Goal: Task Accomplishment & Management: Manage account settings

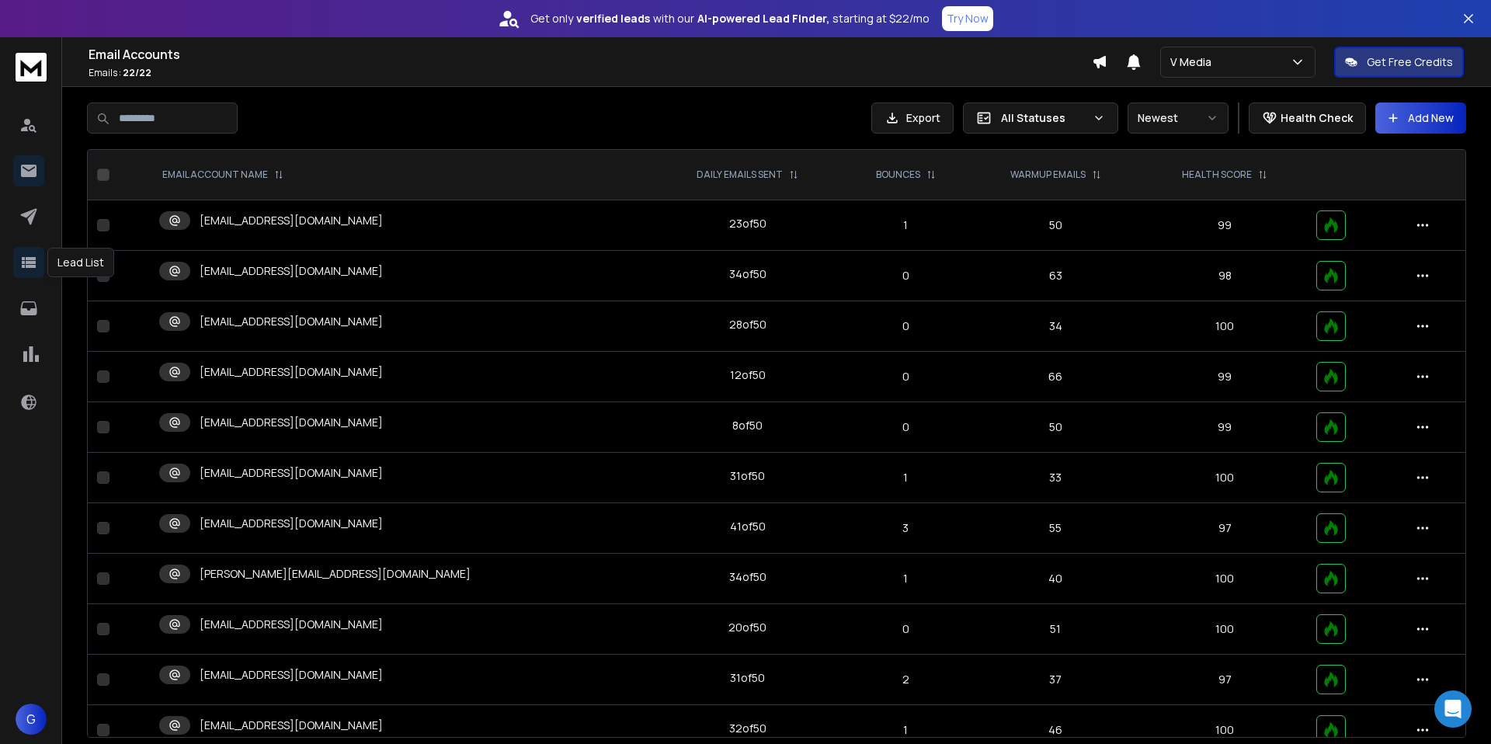
click at [27, 258] on icon at bounding box center [29, 262] width 14 height 11
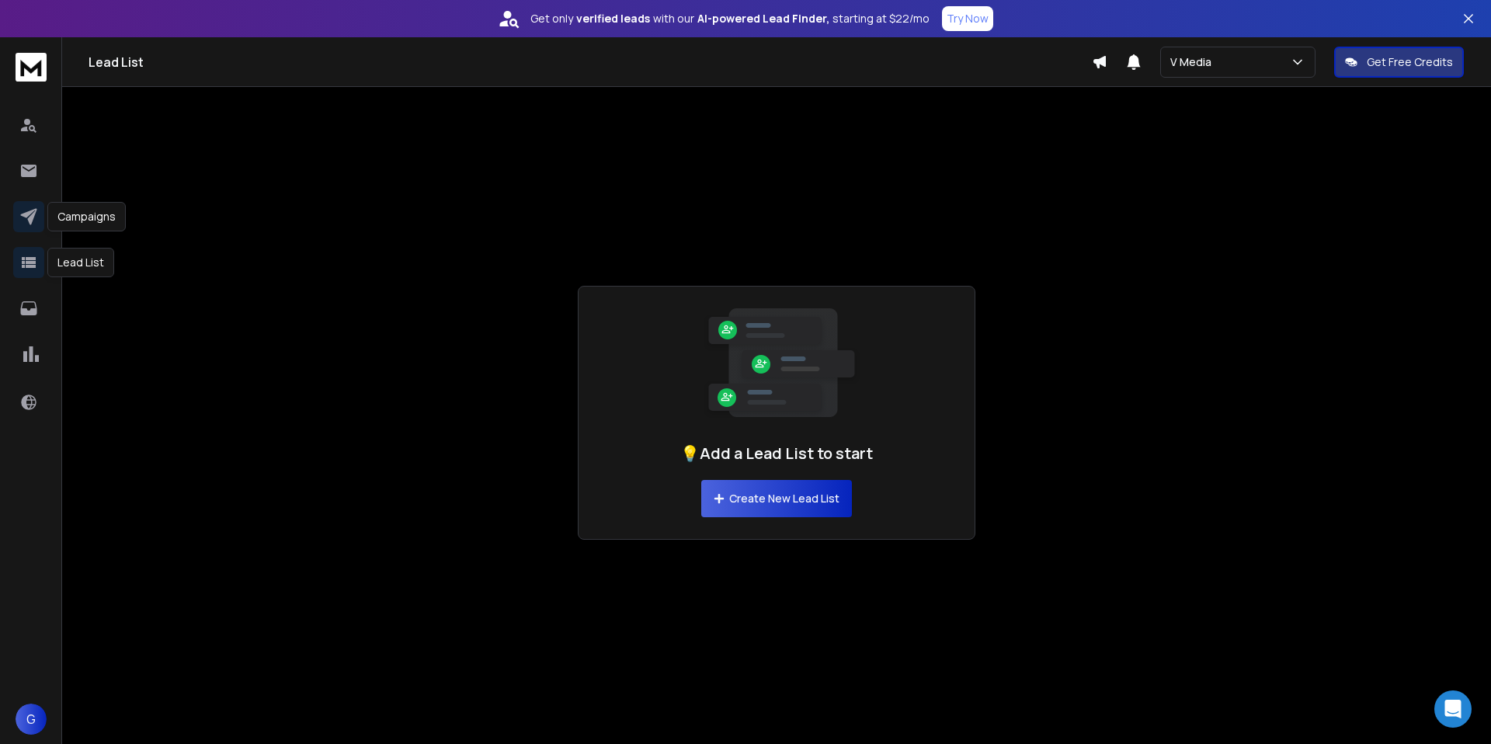
click at [31, 222] on icon at bounding box center [28, 216] width 19 height 19
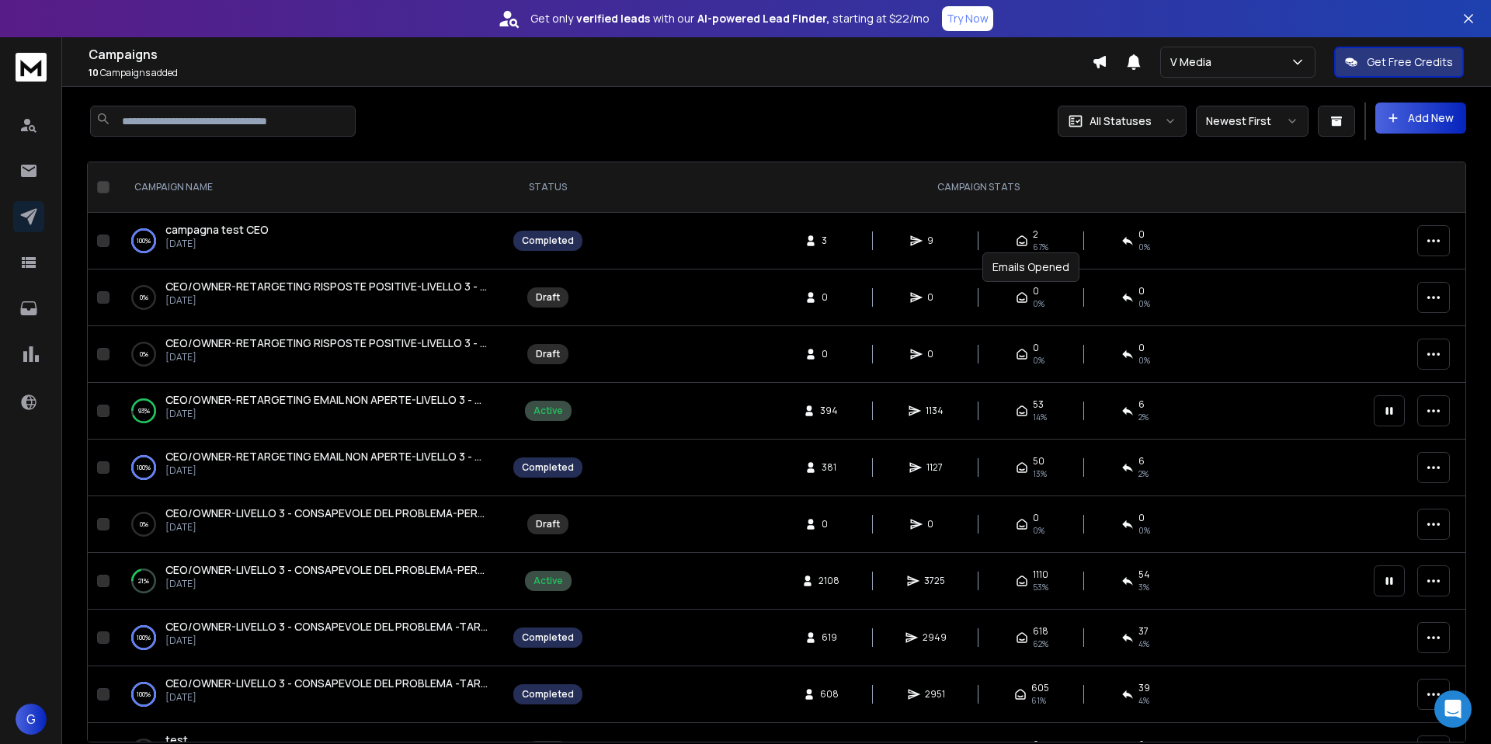
scroll to position [50, 0]
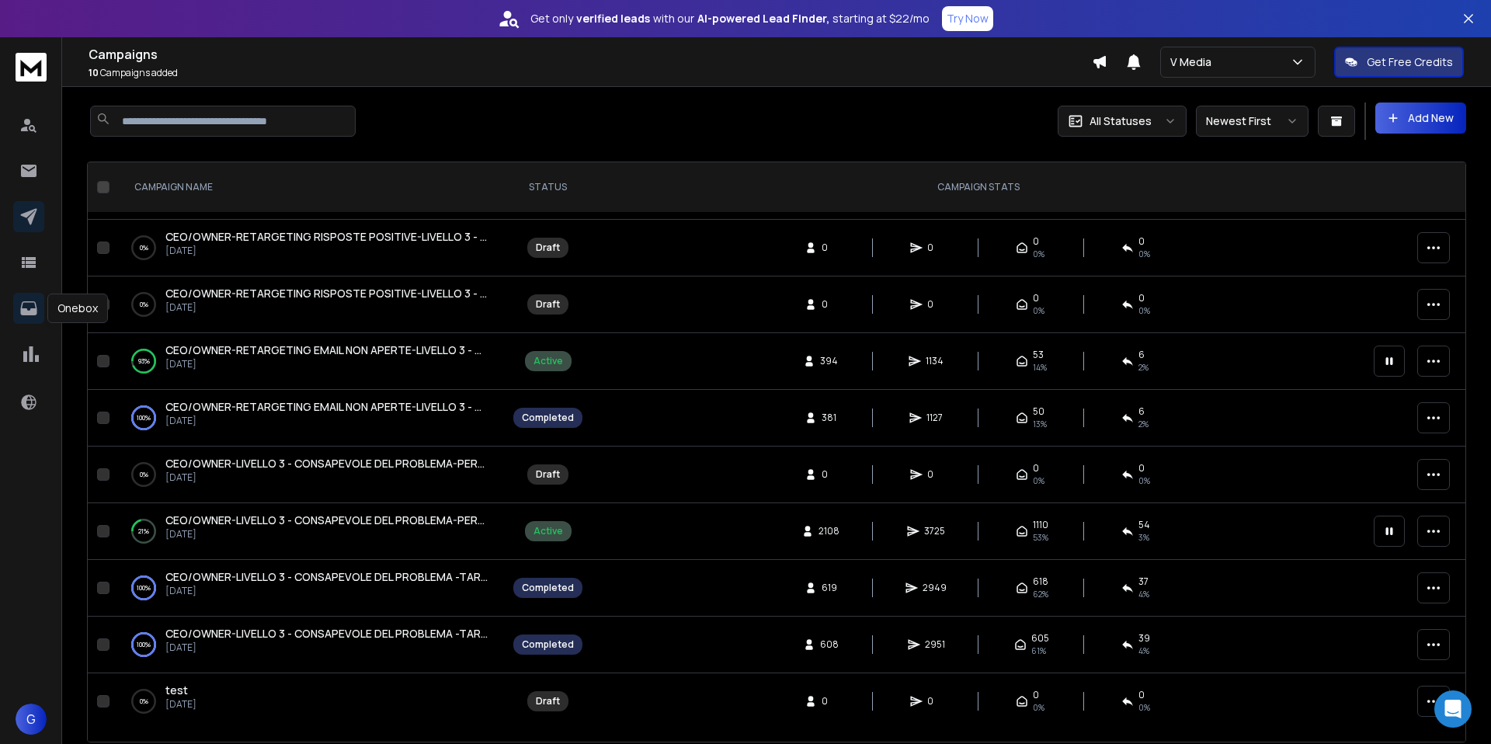
click at [37, 314] on link at bounding box center [28, 308] width 31 height 31
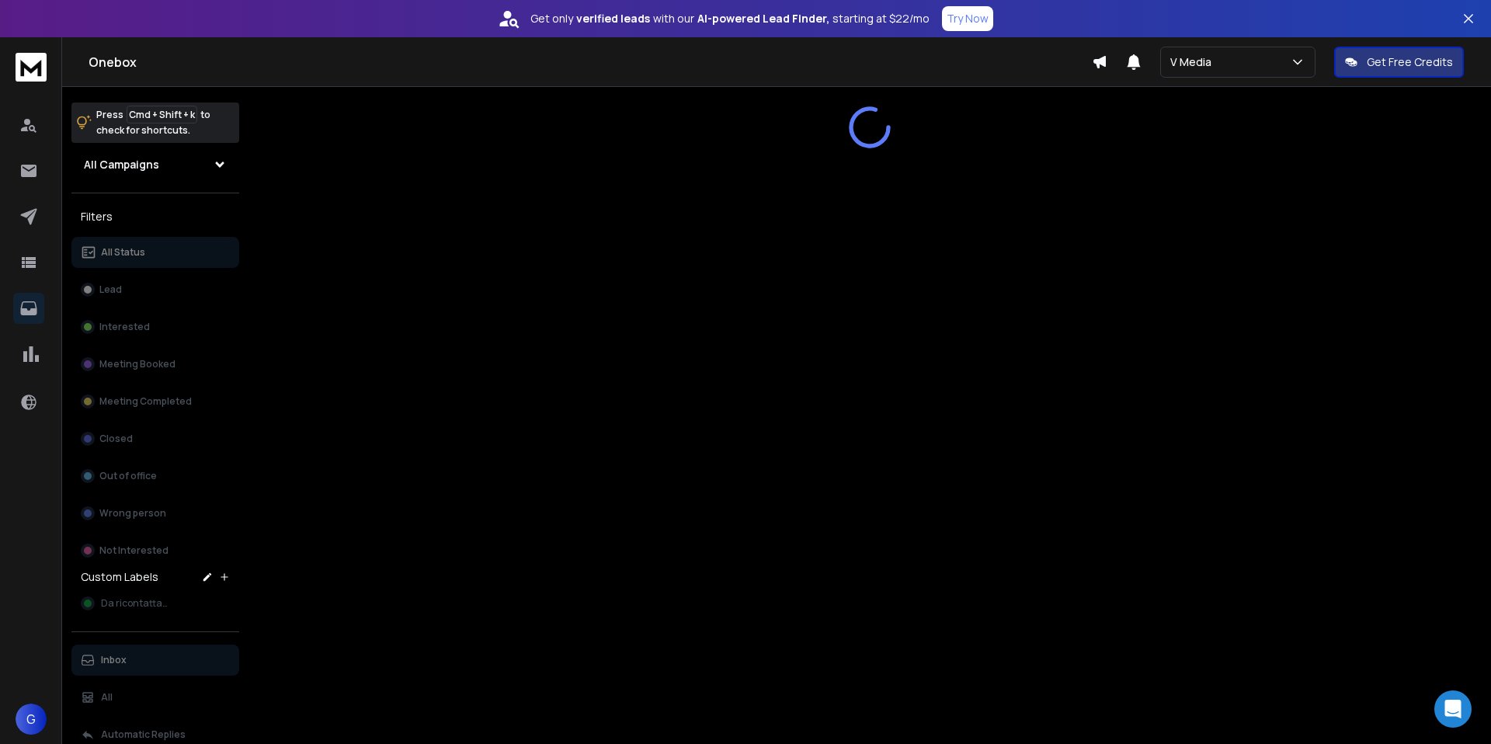
click at [32, 334] on div at bounding box center [31, 261] width 36 height 323
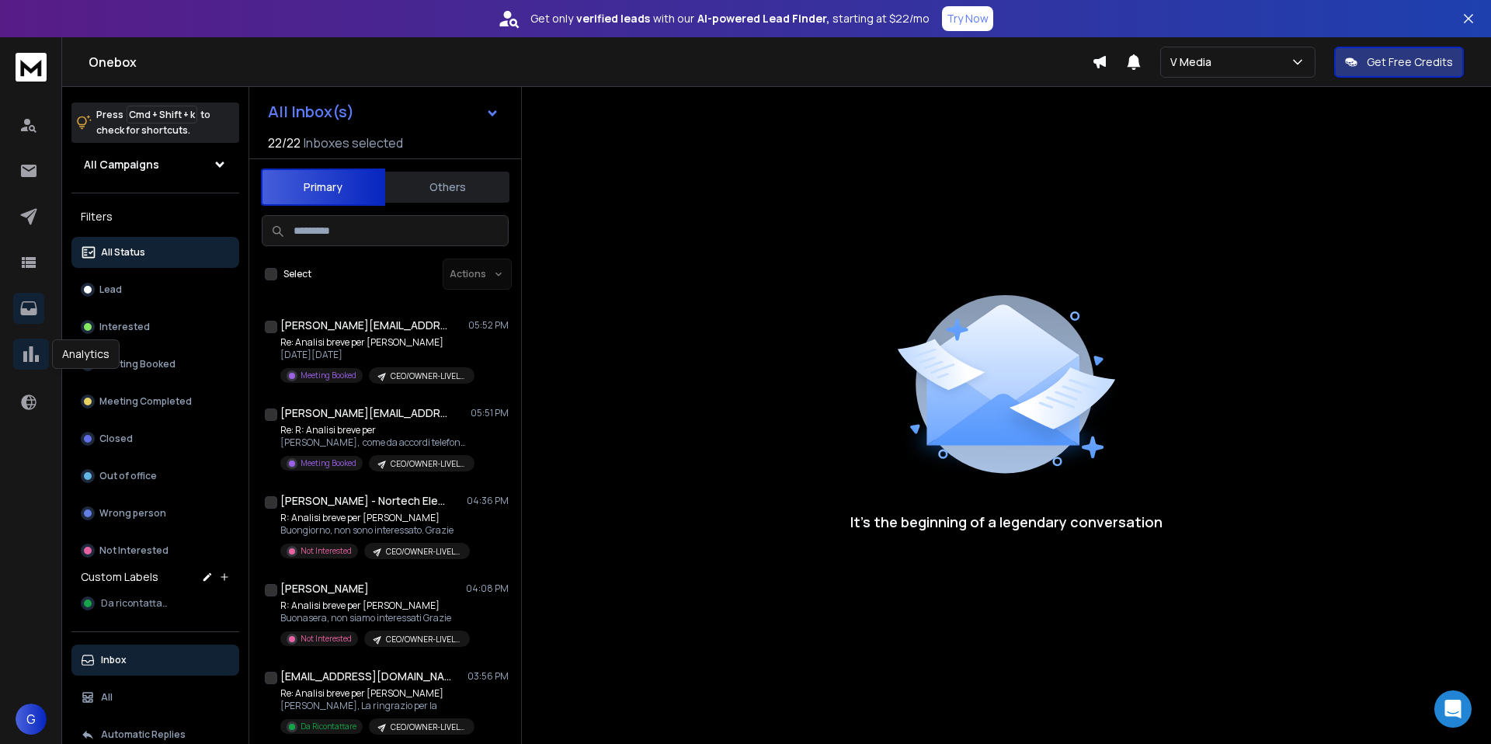
click at [30, 352] on icon at bounding box center [31, 354] width 16 height 16
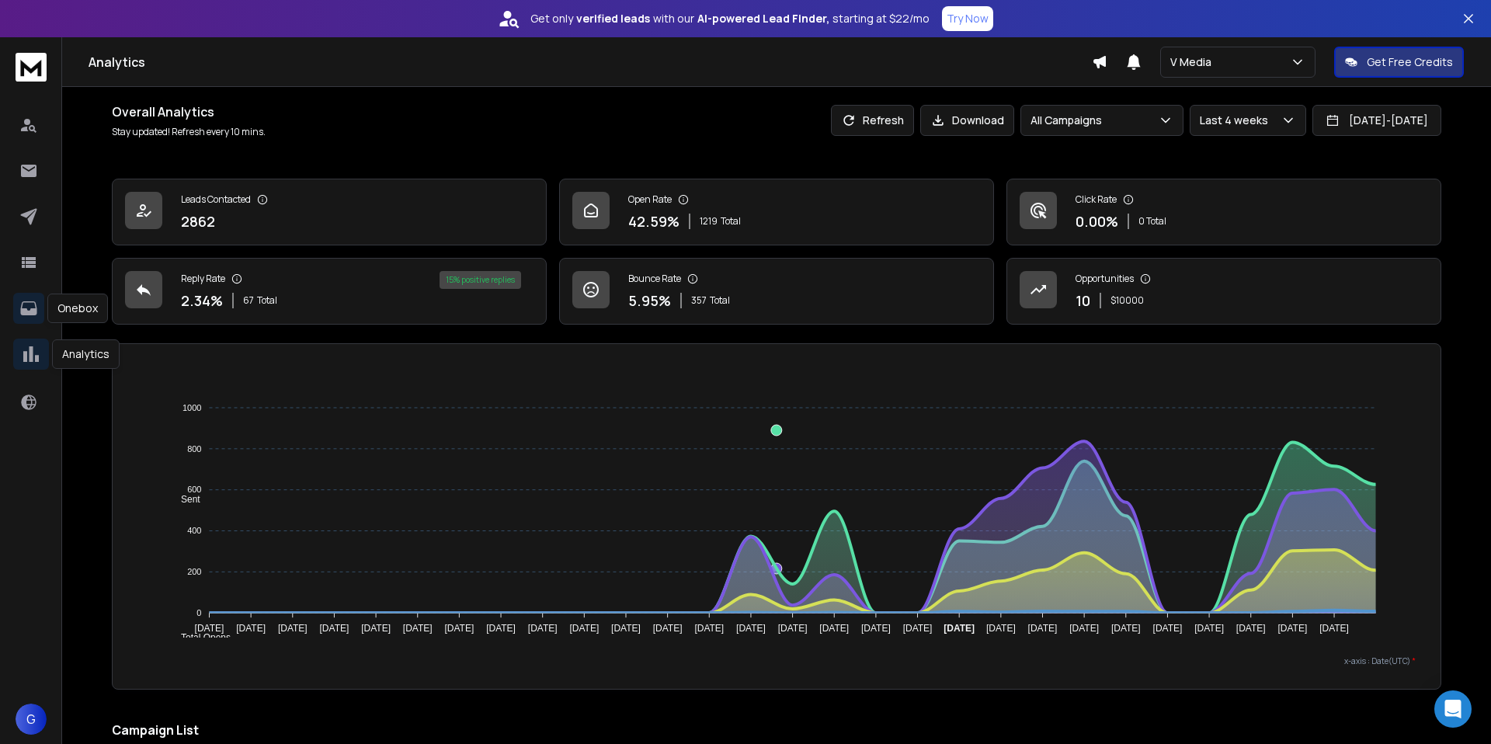
click at [30, 320] on link at bounding box center [28, 308] width 31 height 31
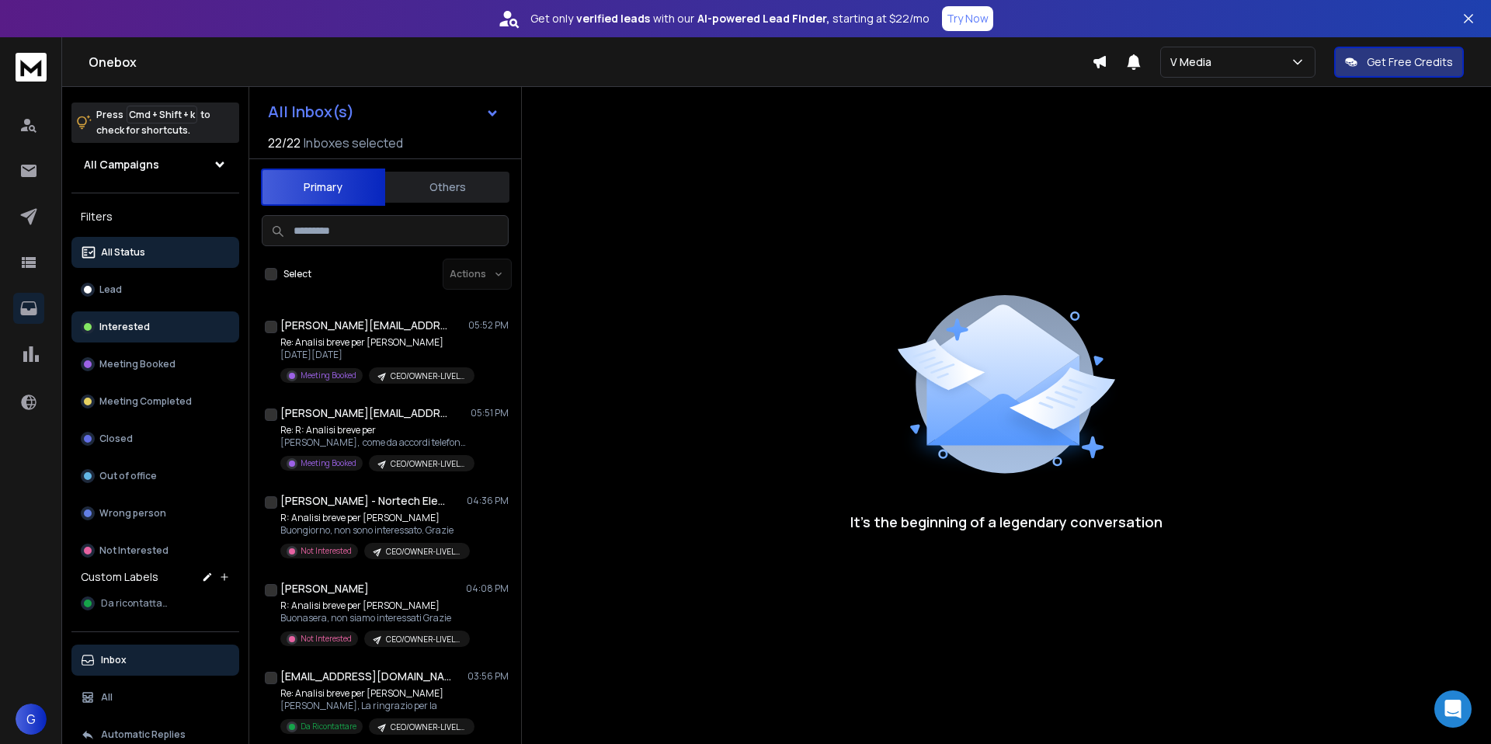
click at [147, 326] on button "Interested" at bounding box center [155, 326] width 168 height 31
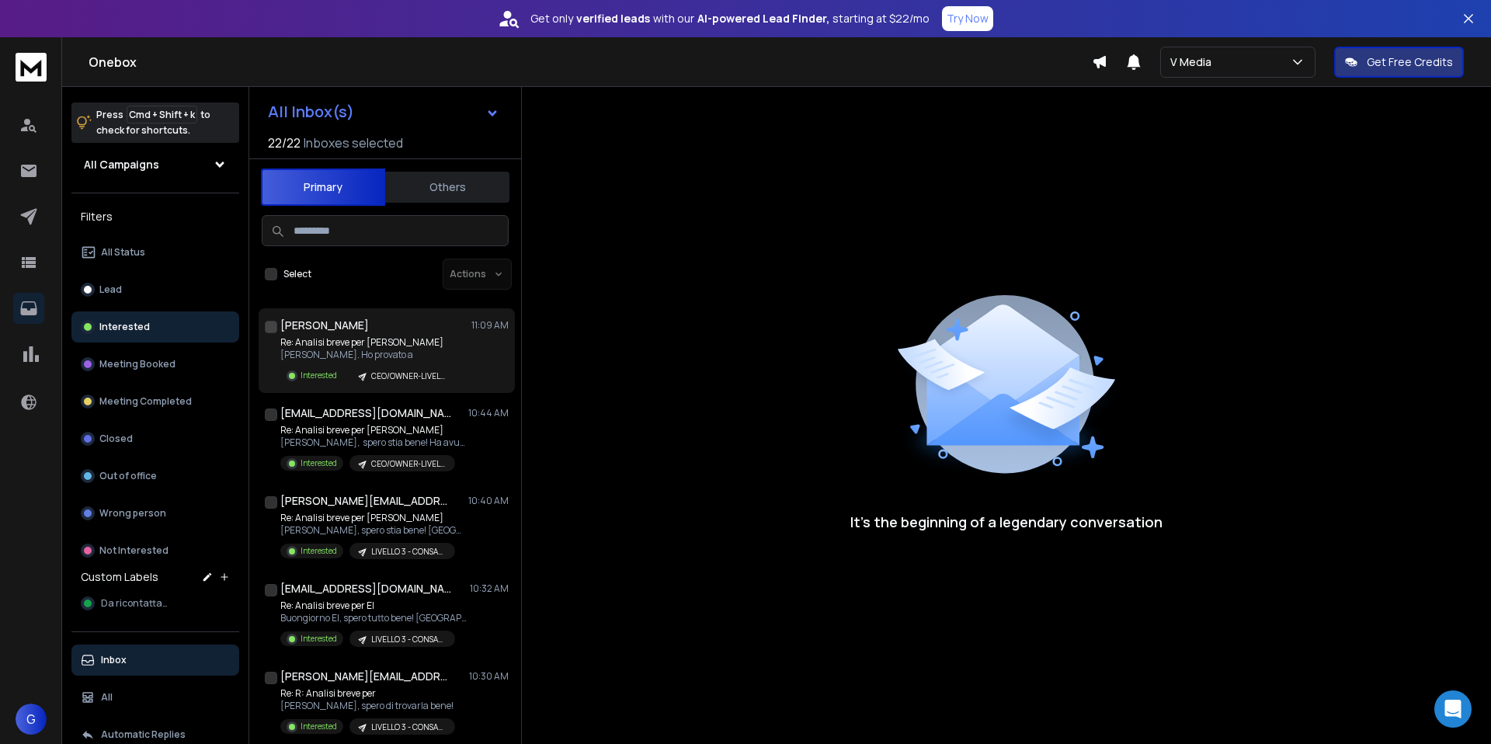
click at [436, 337] on p "Re: Analisi breve per [PERSON_NAME]" at bounding box center [367, 342] width 175 height 12
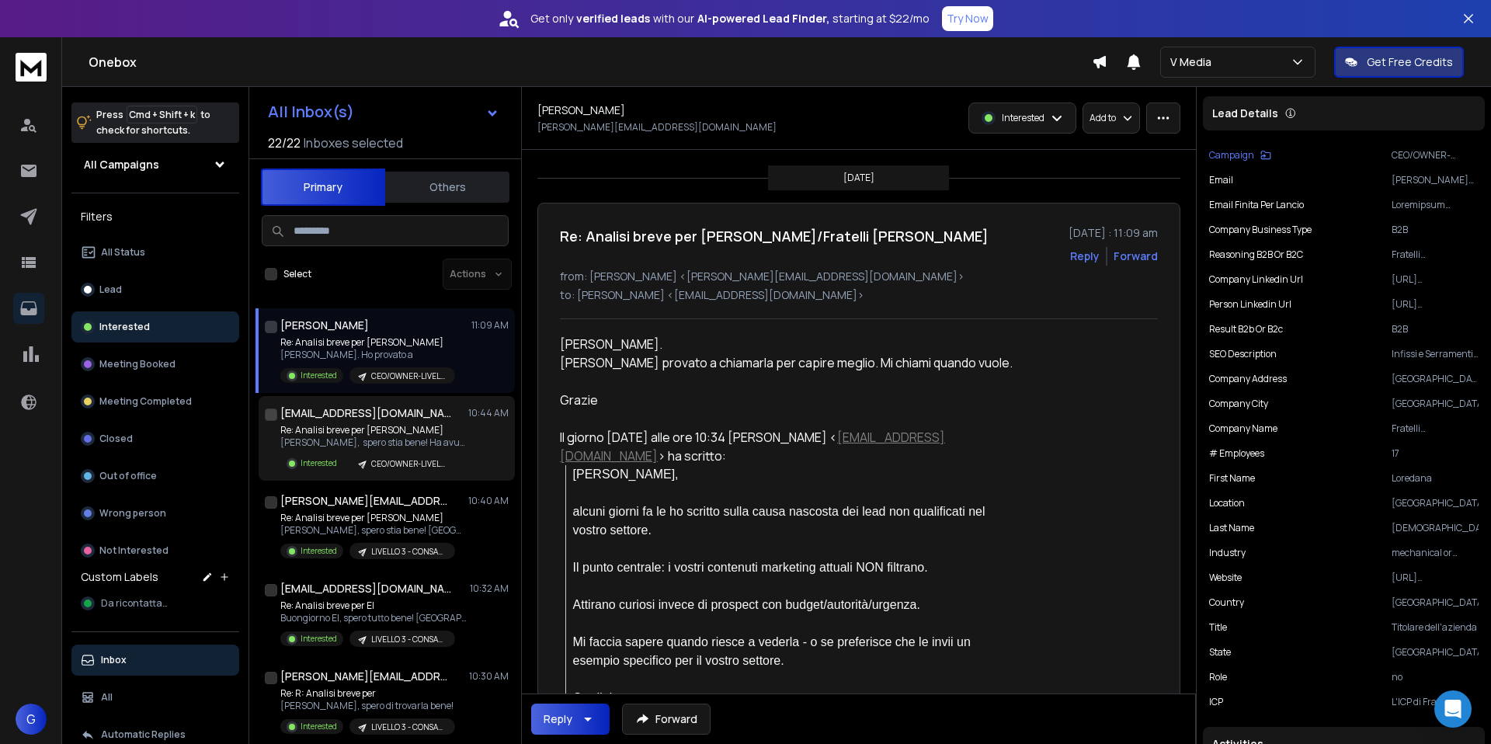
click at [429, 432] on p "Re: Analisi breve per [PERSON_NAME]" at bounding box center [373, 430] width 186 height 12
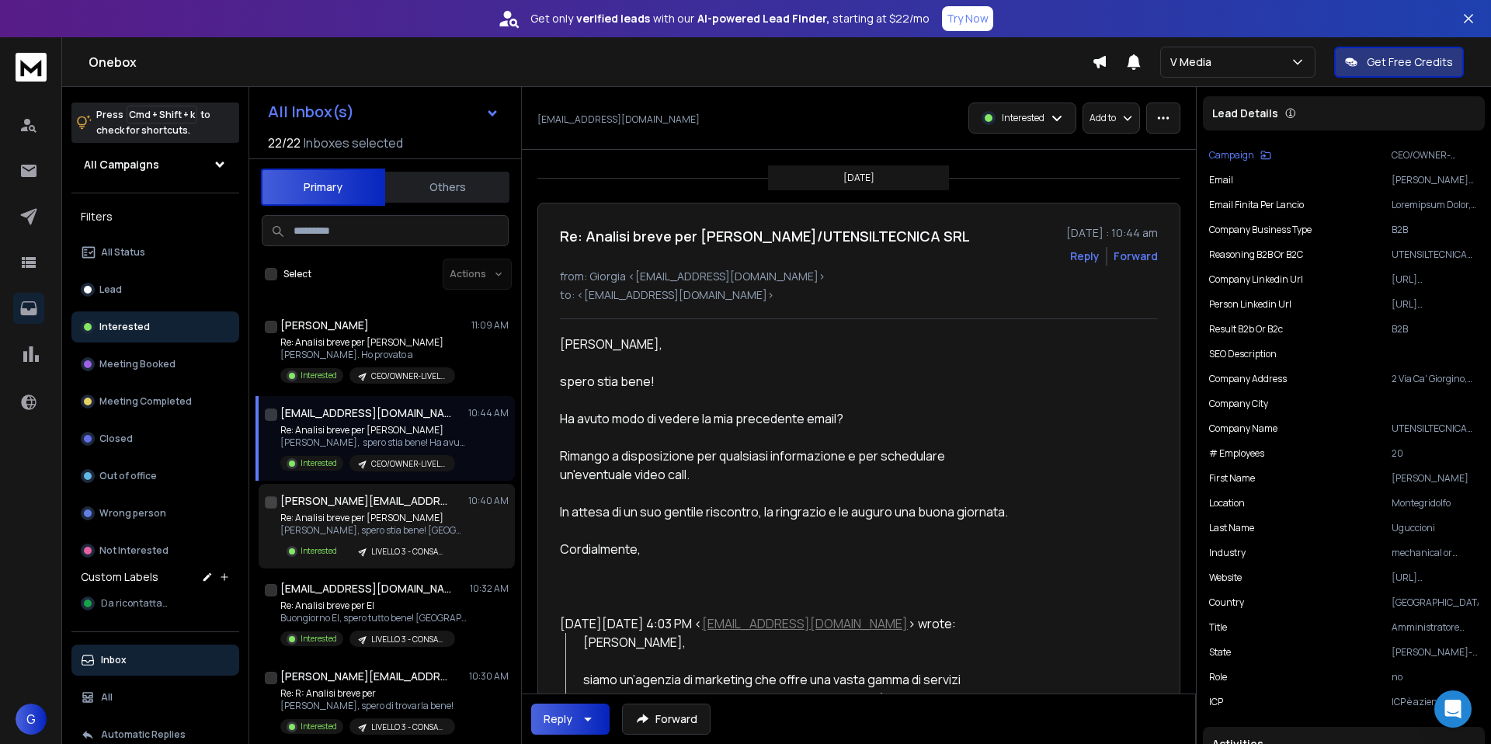
click at [461, 519] on p "Re: Analisi breve per [PERSON_NAME]" at bounding box center [373, 518] width 186 height 12
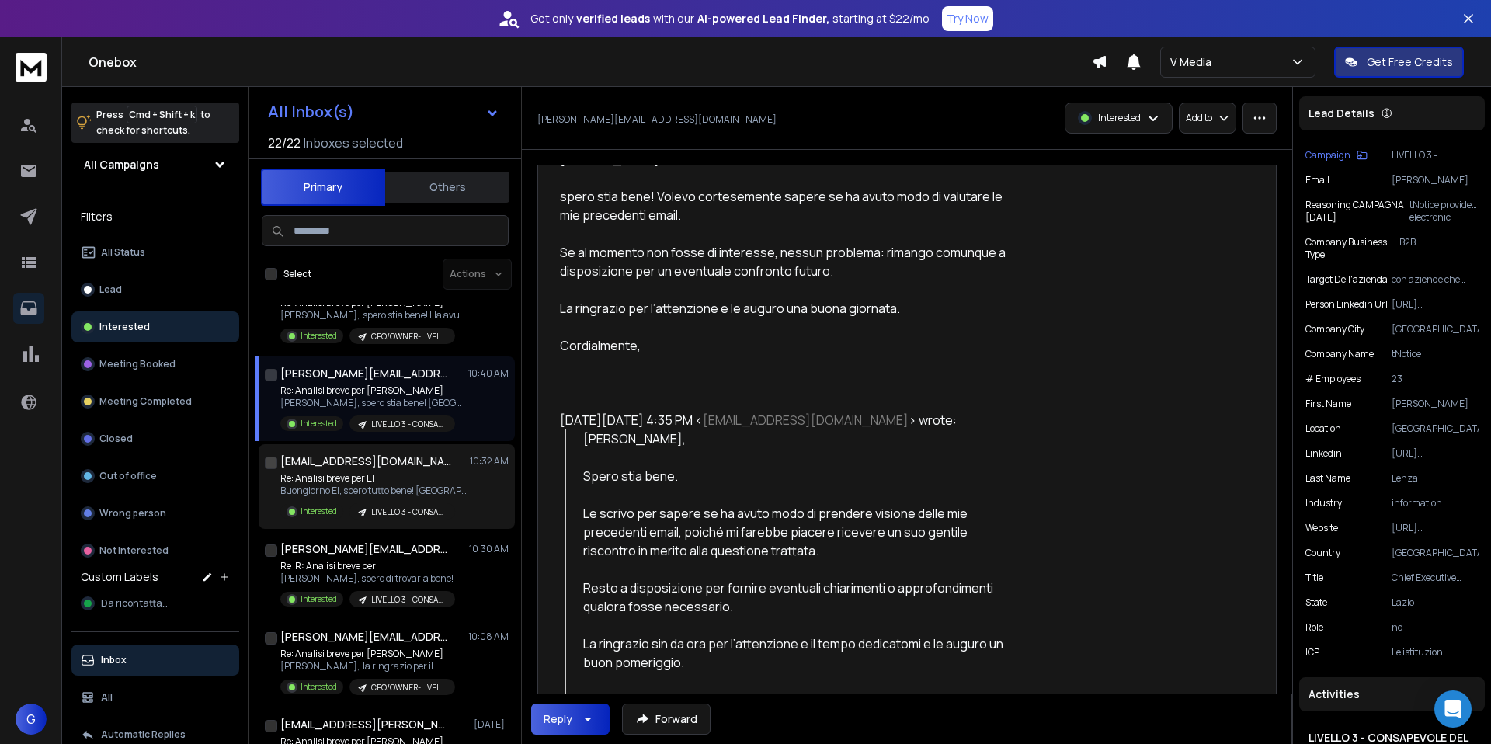
scroll to position [129, 0]
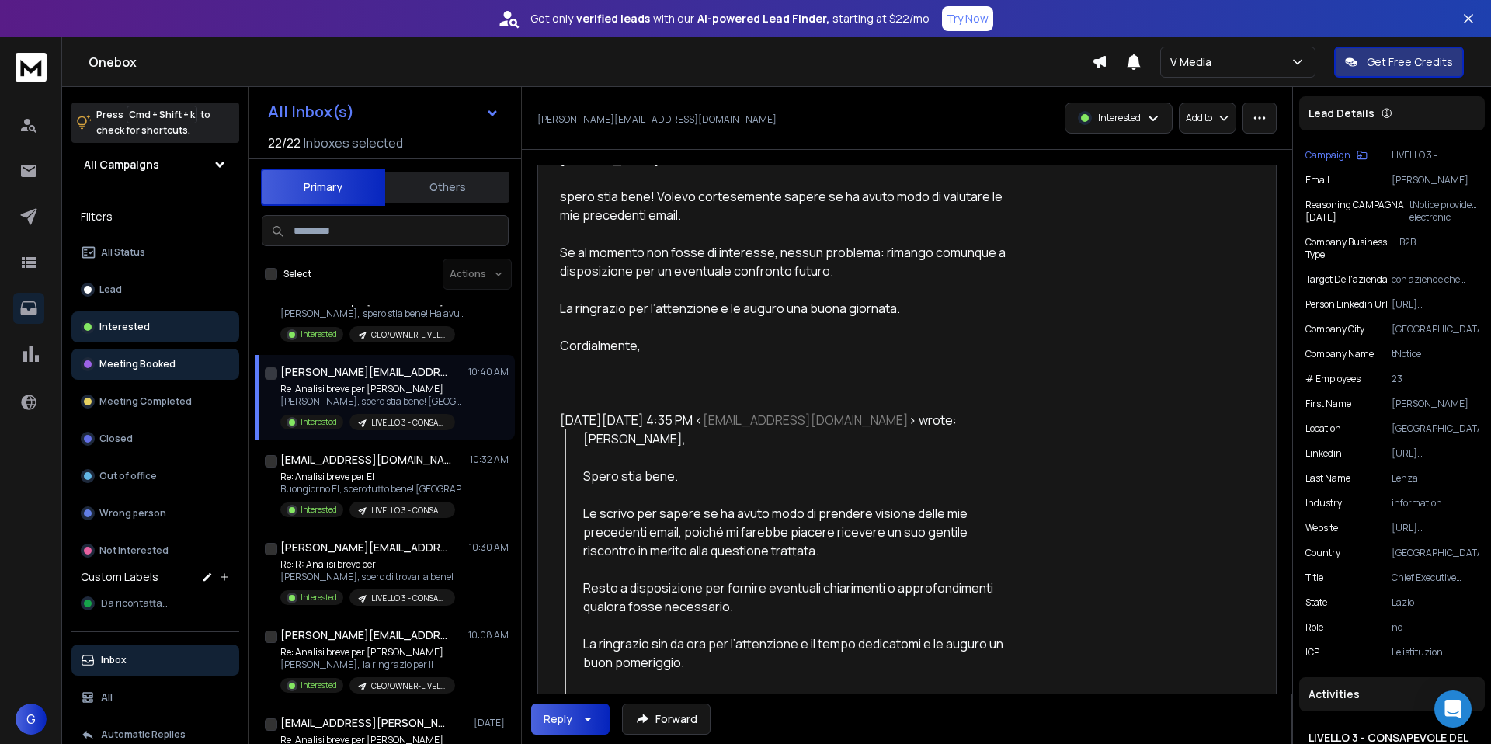
click at [170, 372] on button "Meeting Booked" at bounding box center [155, 364] width 168 height 31
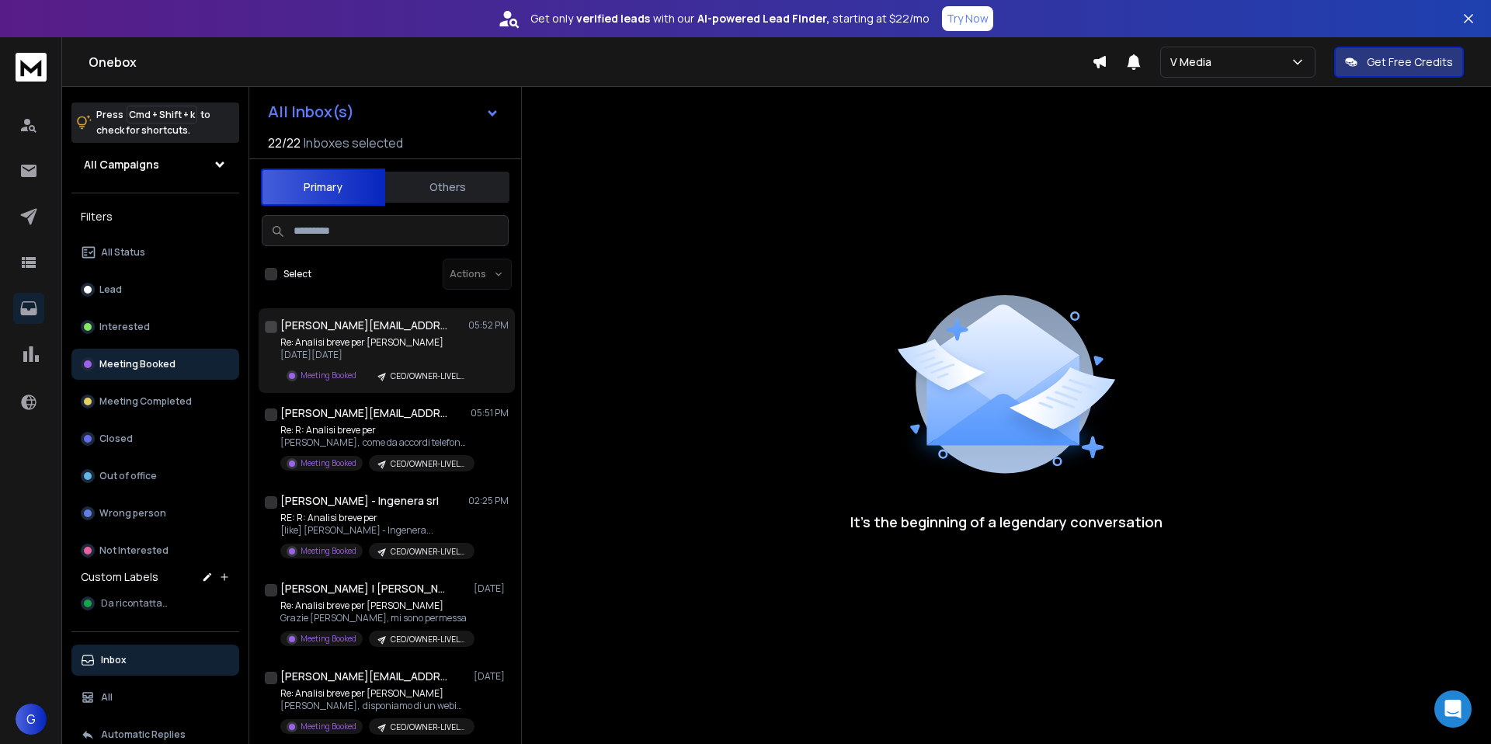
click at [453, 352] on p "[DATE][DATE]" at bounding box center [373, 355] width 186 height 12
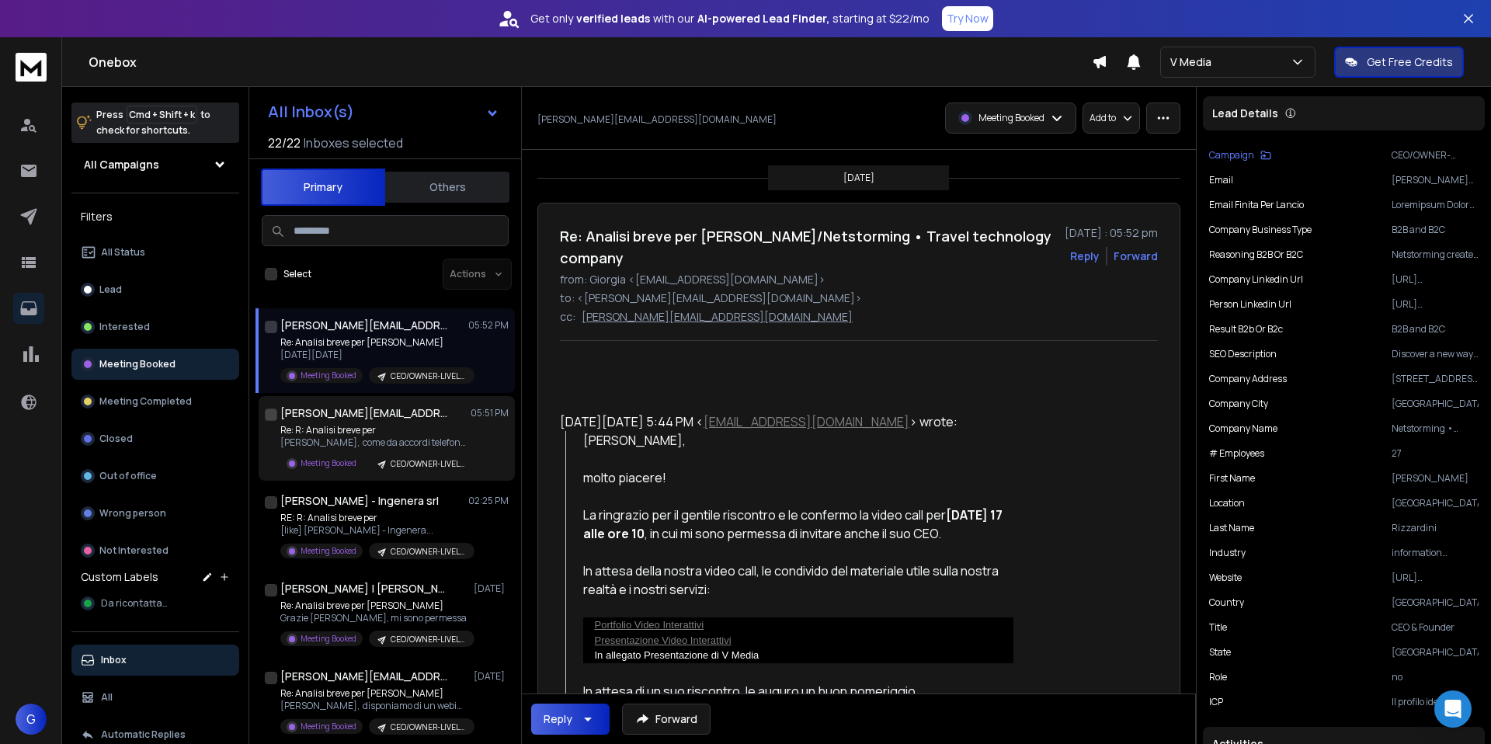
click at [443, 426] on p "Re: R: Analisi breve per" at bounding box center [373, 430] width 186 height 12
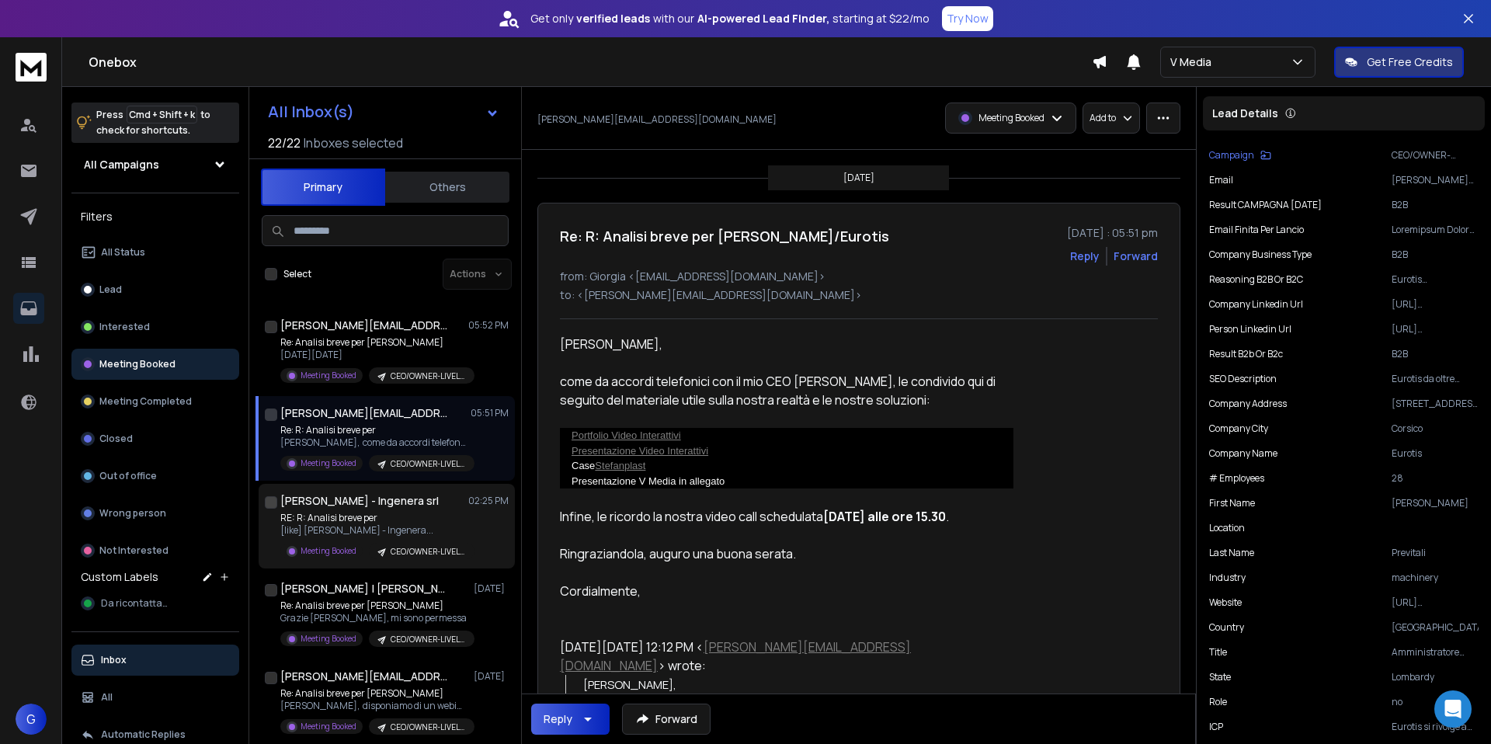
click at [451, 519] on p "RE: R: Analisi breve per" at bounding box center [373, 518] width 186 height 12
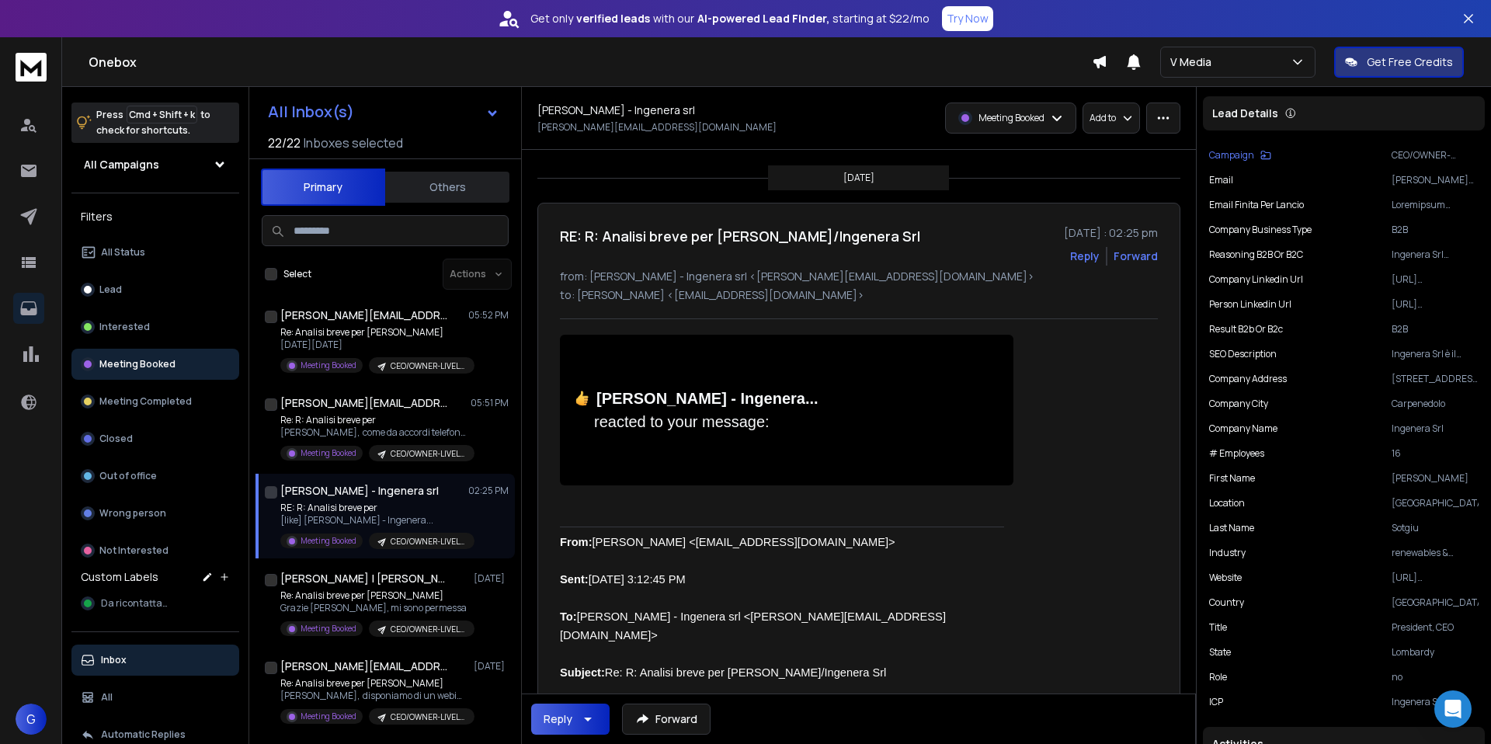
scroll to position [11, 0]
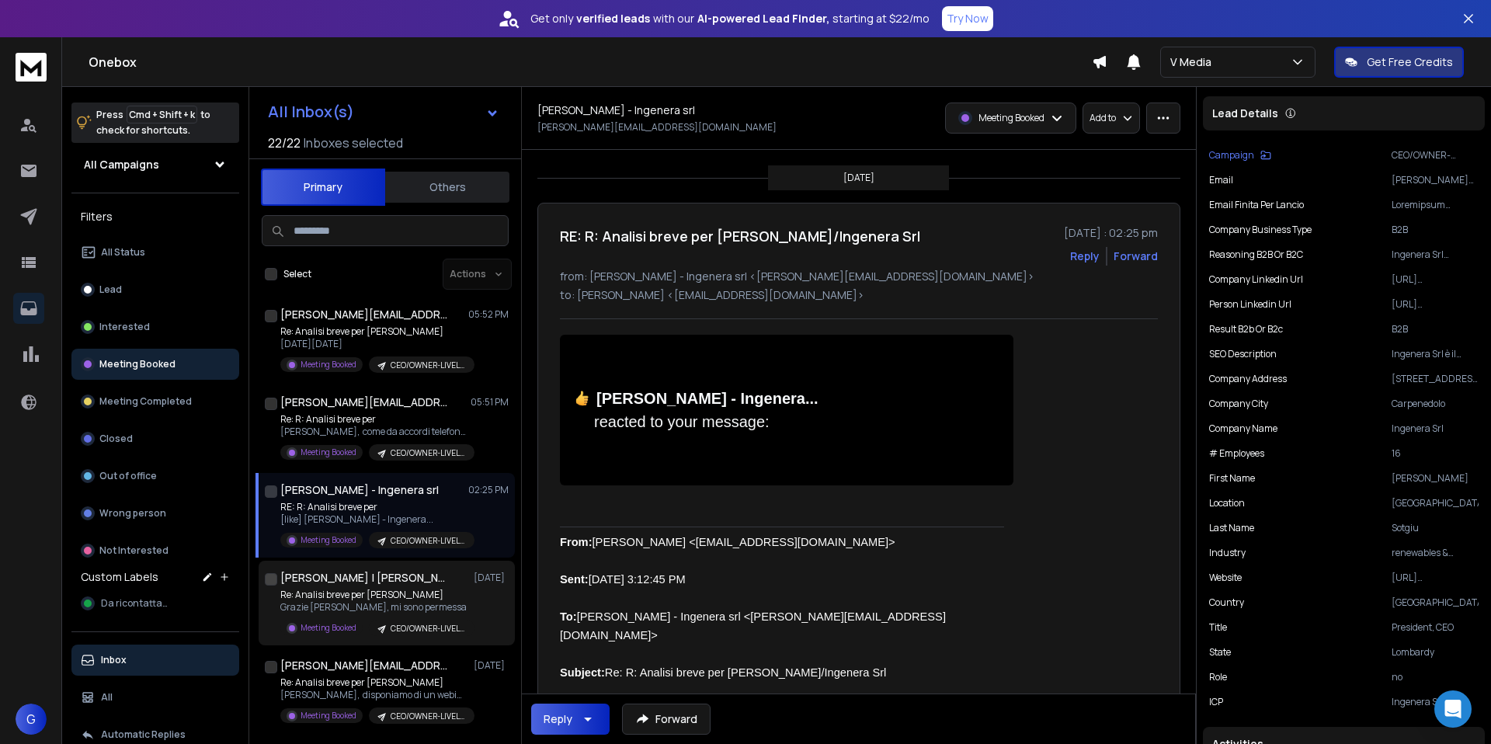
click at [456, 599] on p "Re: Analisi breve per [PERSON_NAME]" at bounding box center [373, 595] width 186 height 12
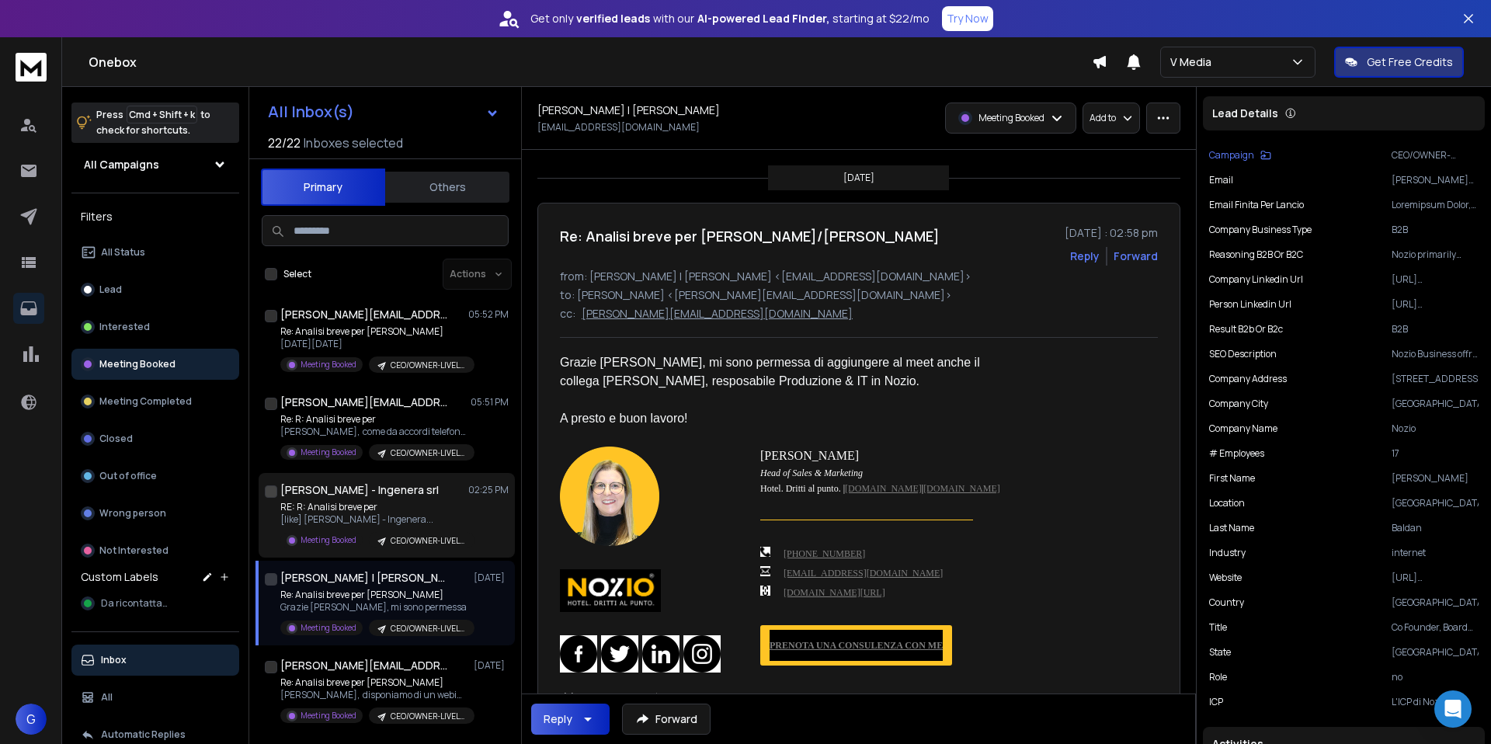
click at [453, 494] on div "[PERSON_NAME] - Ingenera srl 02:25 PM" at bounding box center [394, 490] width 228 height 16
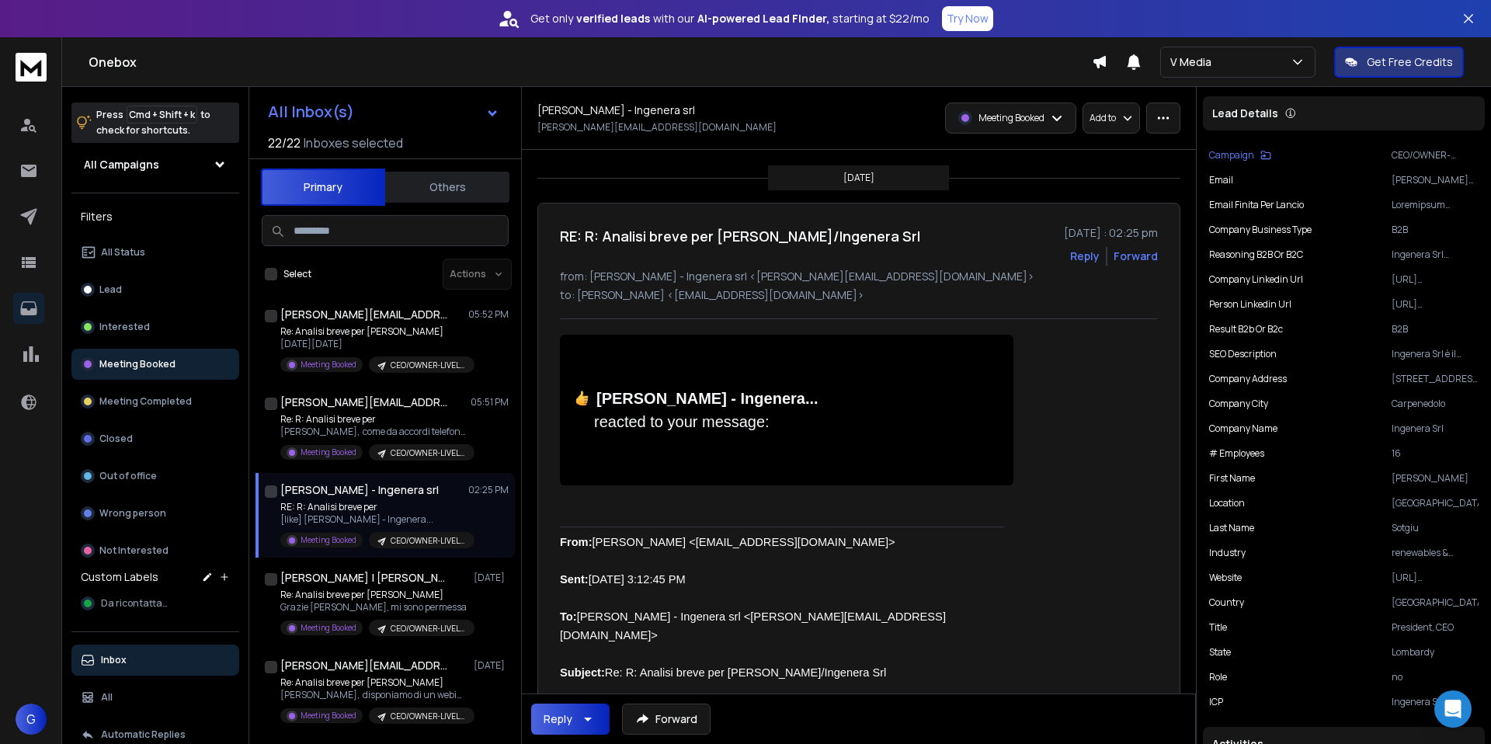
click at [120, 614] on button "Da ricontattare" at bounding box center [155, 603] width 168 height 31
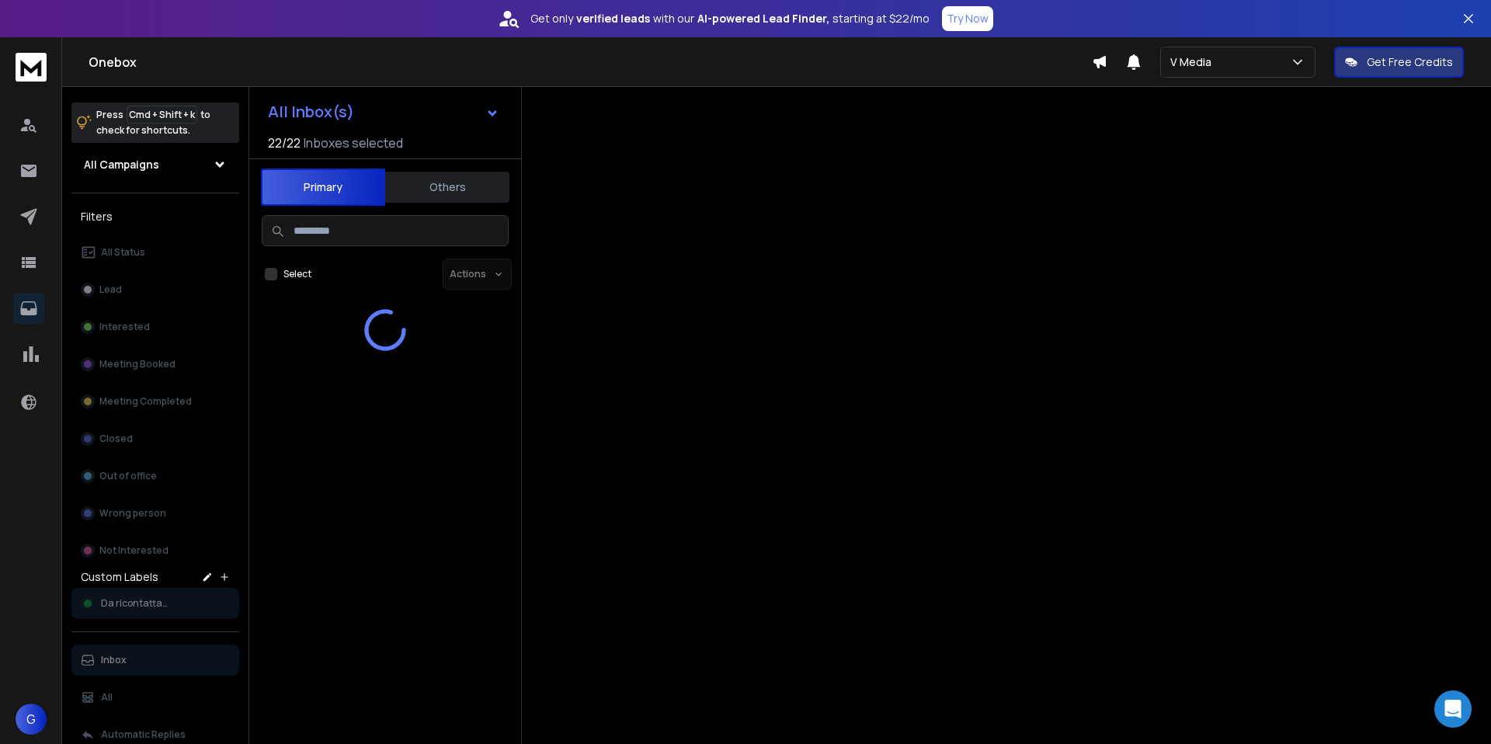
scroll to position [0, 0]
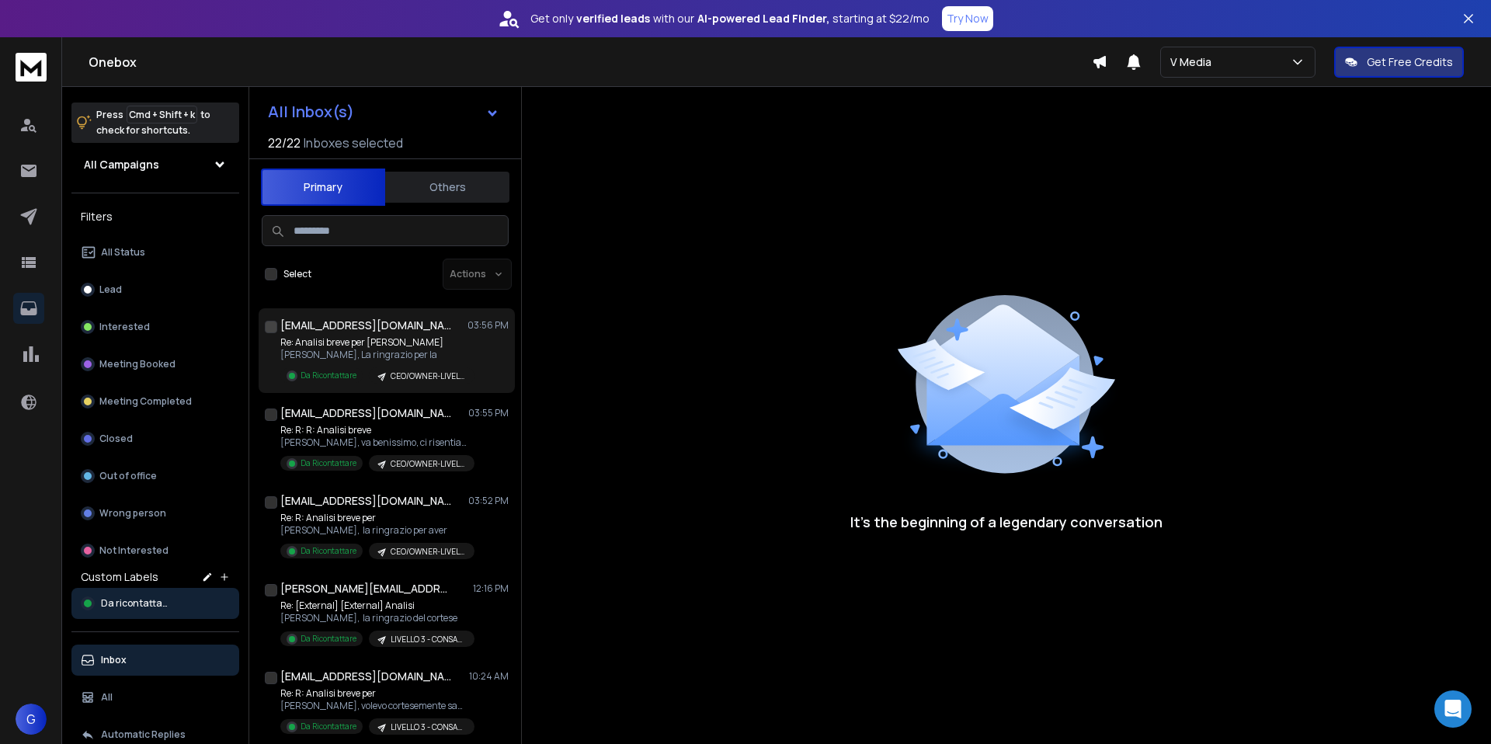
click at [471, 339] on div "Re: Analisi breve per [PERSON_NAME], La ringrazio per la Da Ricontattare CEO/OW…" at bounding box center [377, 359] width 194 height 47
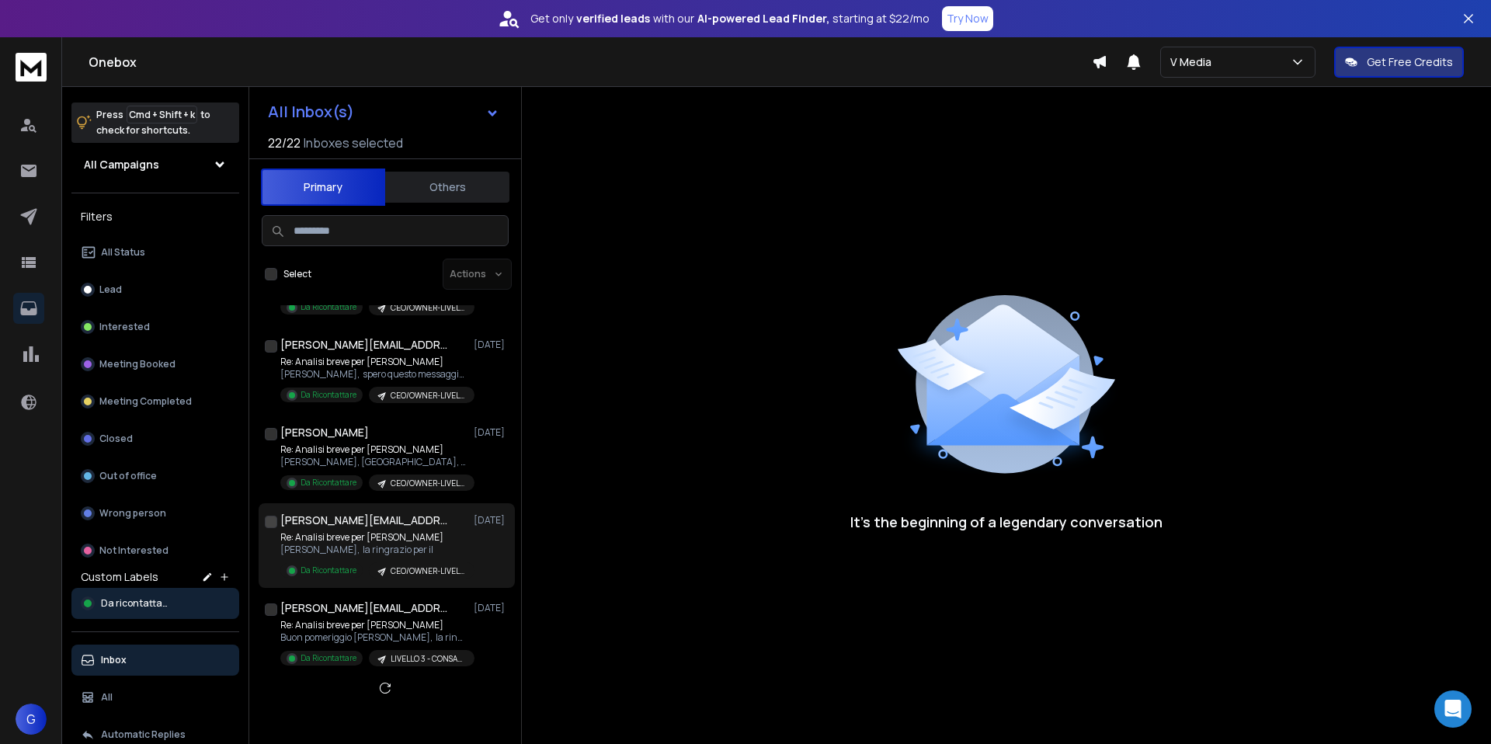
scroll to position [492, 0]
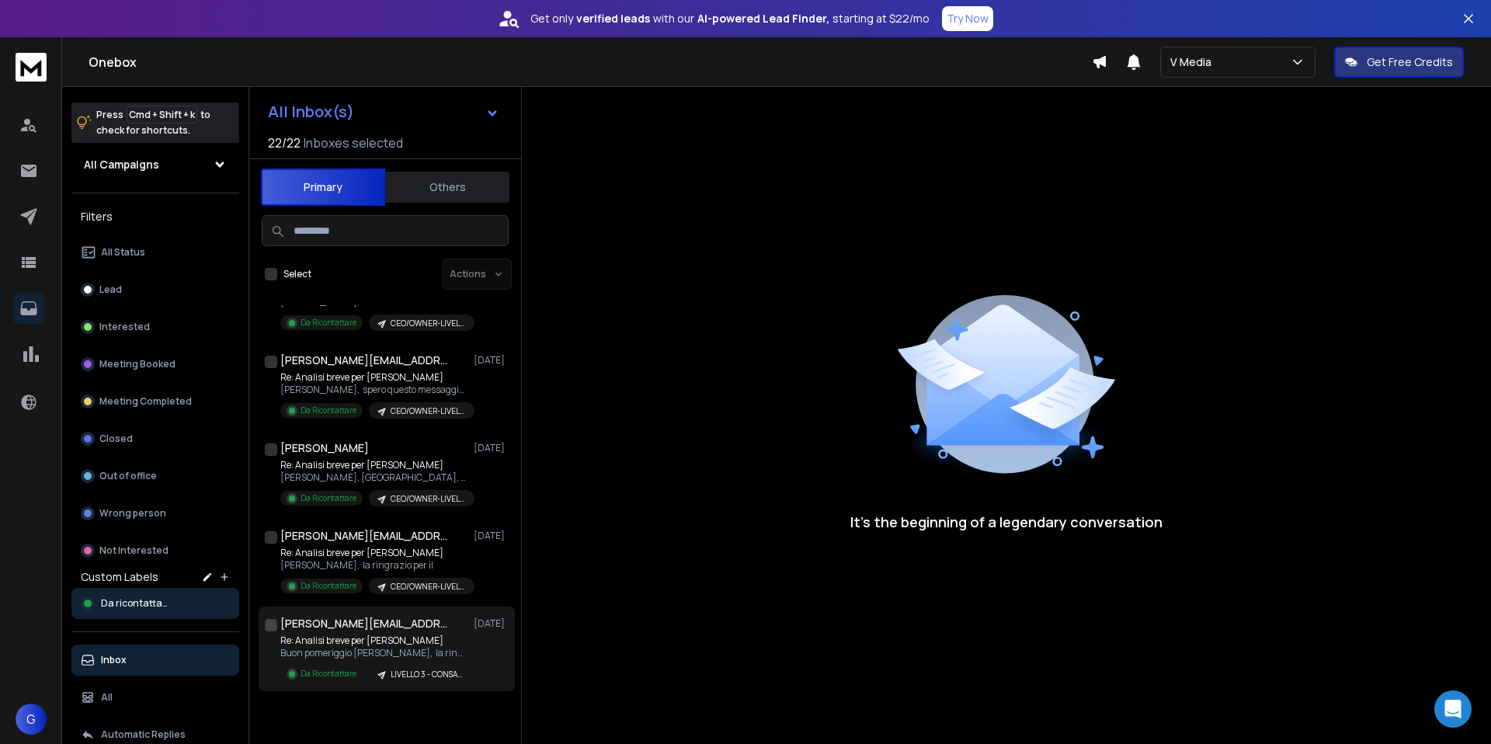
click at [412, 647] on p "Buon pomeriggio [PERSON_NAME], la ringrazio per" at bounding box center [373, 653] width 186 height 12
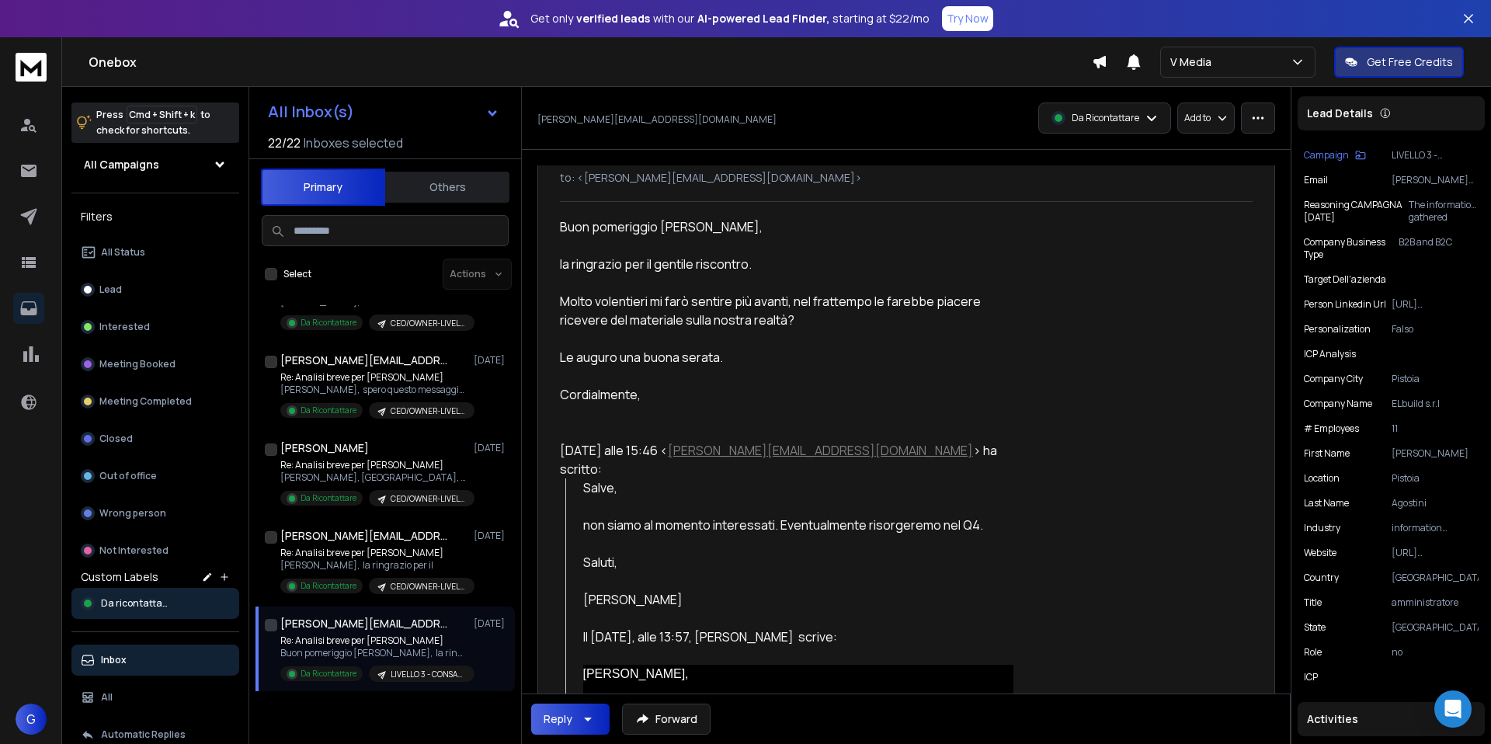
scroll to position [118, 0]
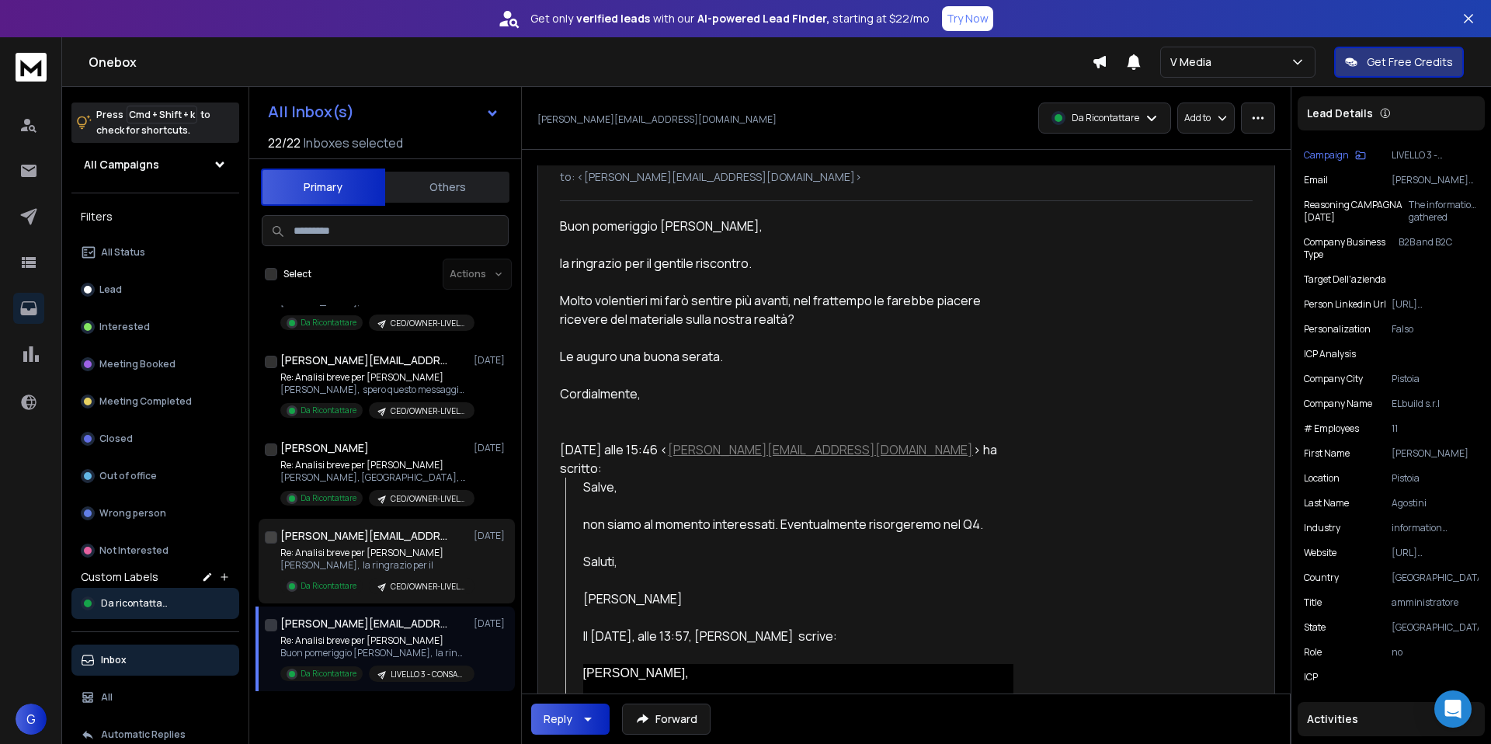
click at [421, 555] on p "Re: Analisi breve per [PERSON_NAME]" at bounding box center [373, 553] width 186 height 12
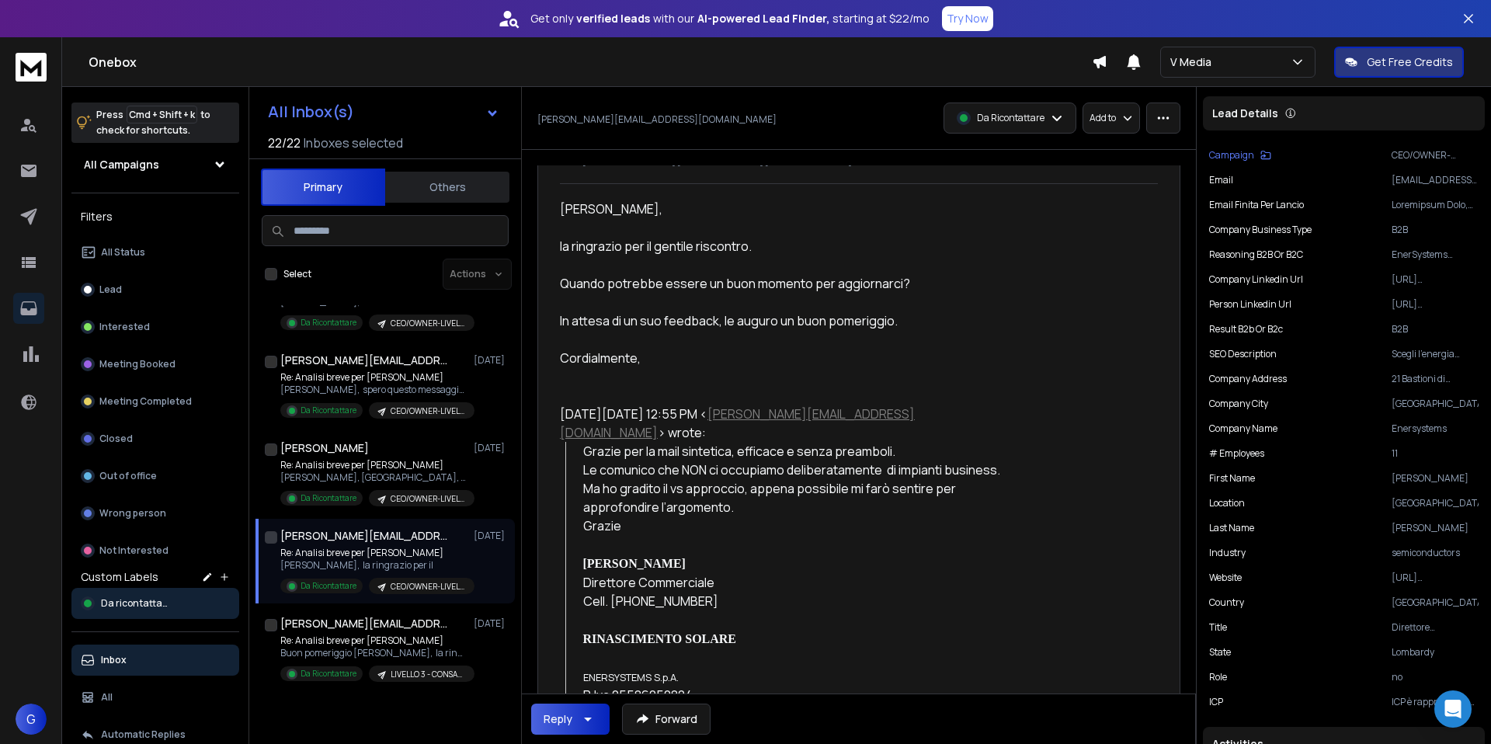
scroll to position [157, 0]
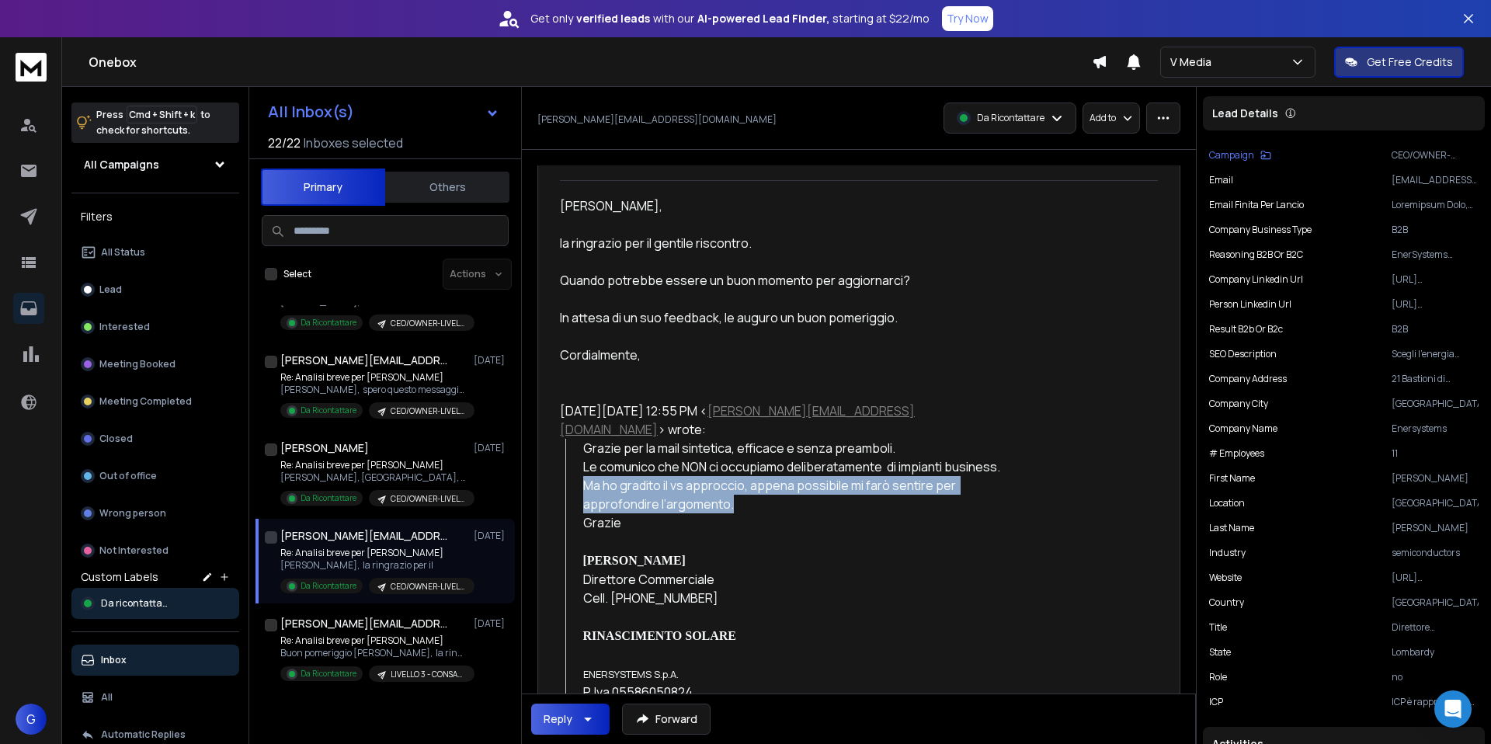
drag, startPoint x: 582, startPoint y: 487, endPoint x: 763, endPoint y: 496, distance: 181.9
click at [763, 496] on div "Ma ho gradito il vs approccio, appena possibile mi farò sentire per approfondir…" at bounding box center [798, 494] width 431 height 37
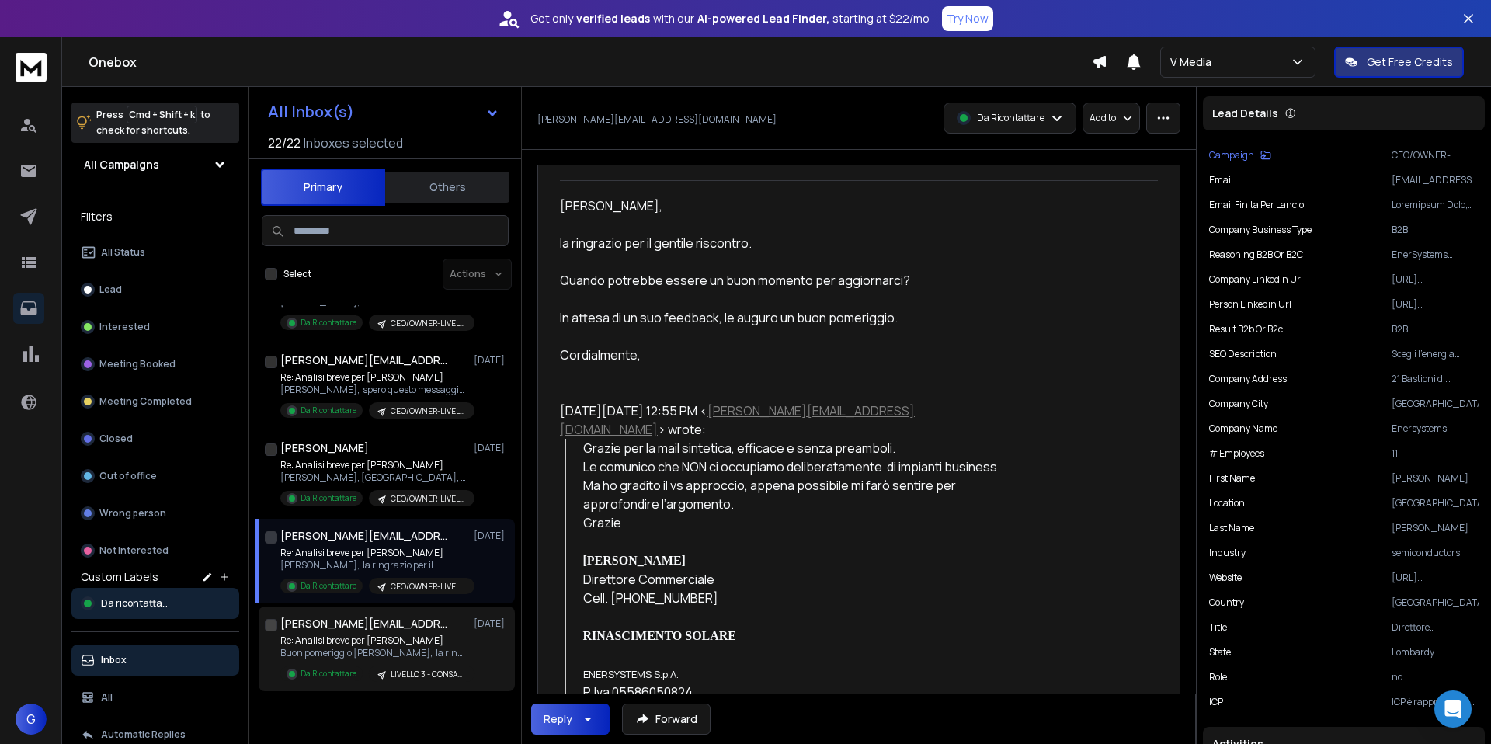
click at [433, 612] on div "[PERSON_NAME][EMAIL_ADDRESS][DOMAIN_NAME] [DATE] Re: Analisi breve per [PERSON_…" at bounding box center [387, 648] width 256 height 85
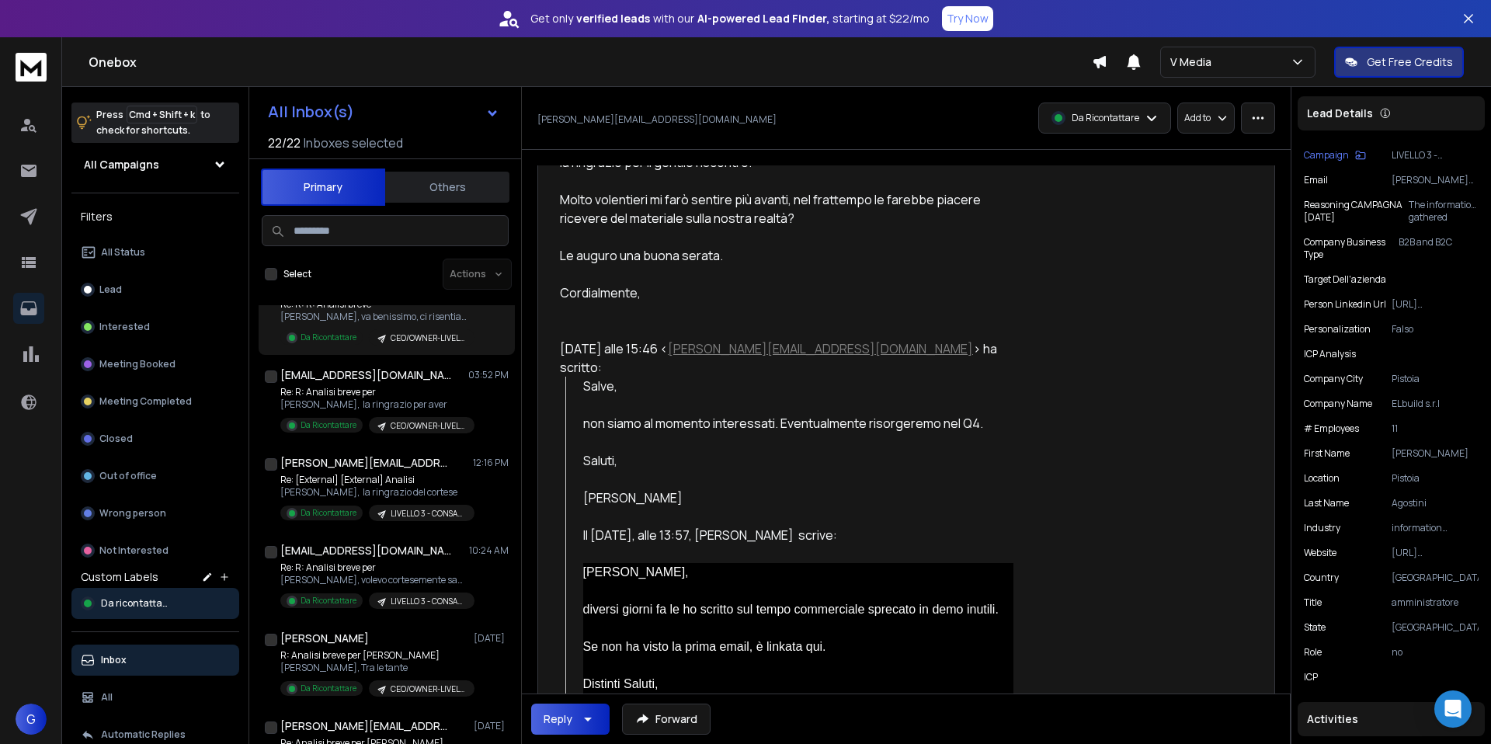
scroll to position [297, 0]
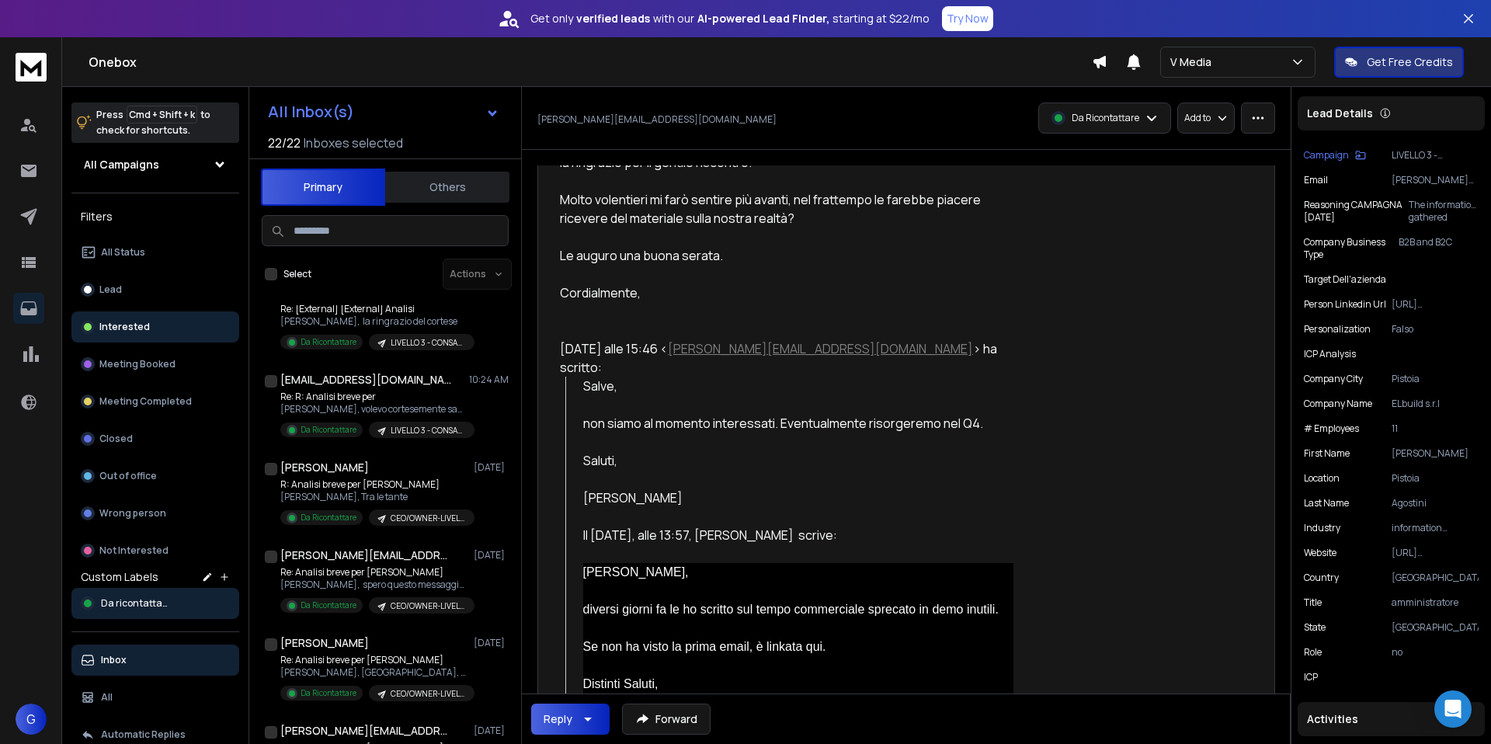
click at [151, 332] on button "Interested" at bounding box center [155, 326] width 168 height 31
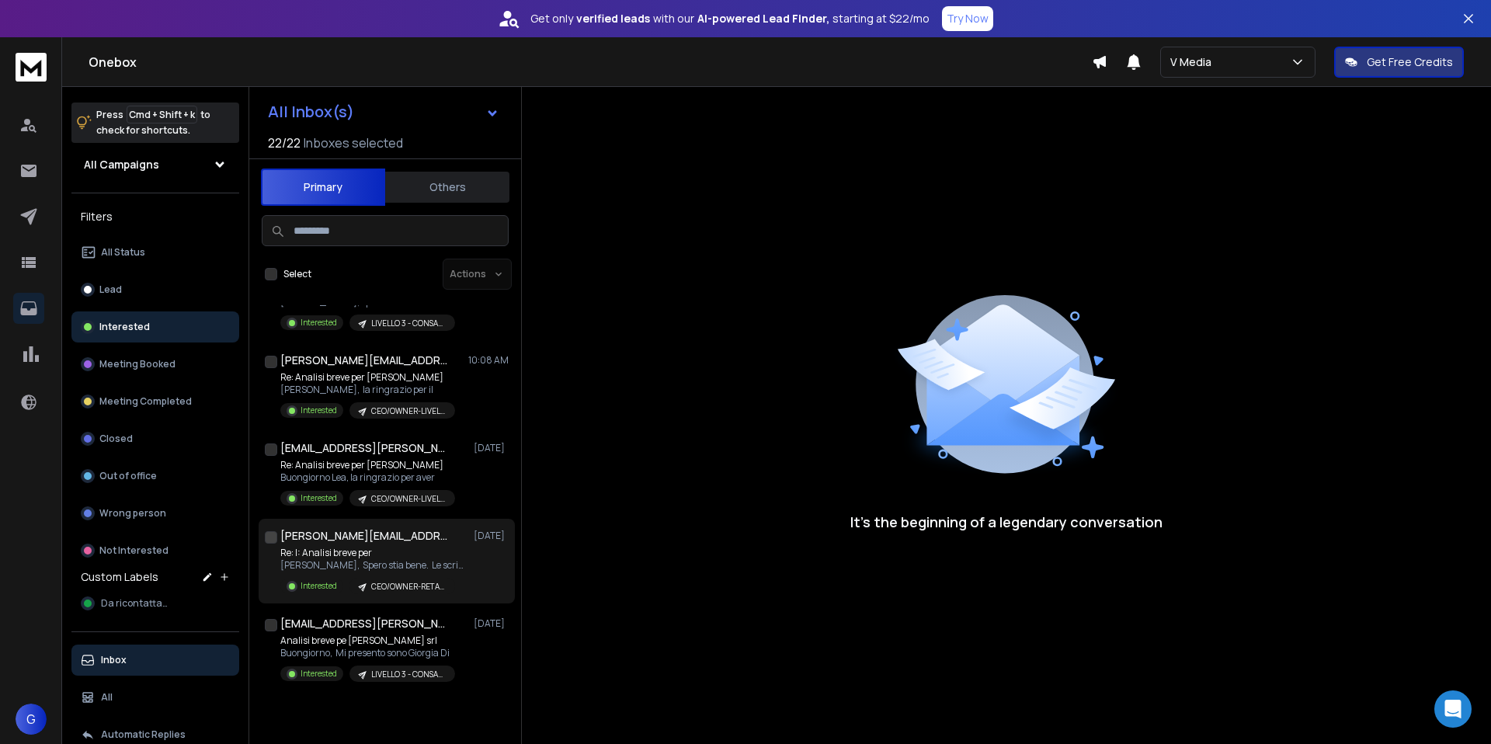
scroll to position [404, 0]
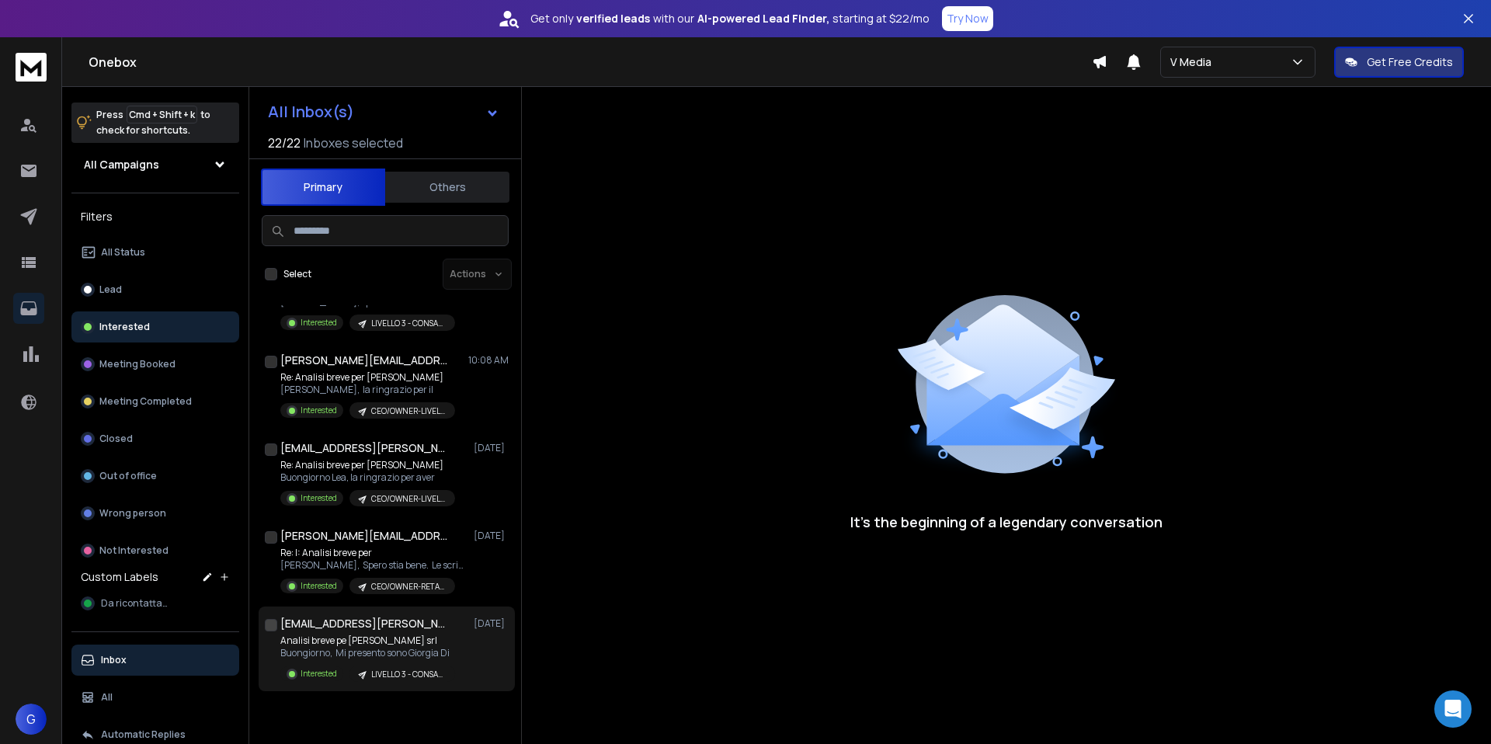
click at [415, 627] on div "[EMAIL_ADDRESS][PERSON_NAME][DOMAIN_NAME] [DATE]" at bounding box center [394, 624] width 228 height 16
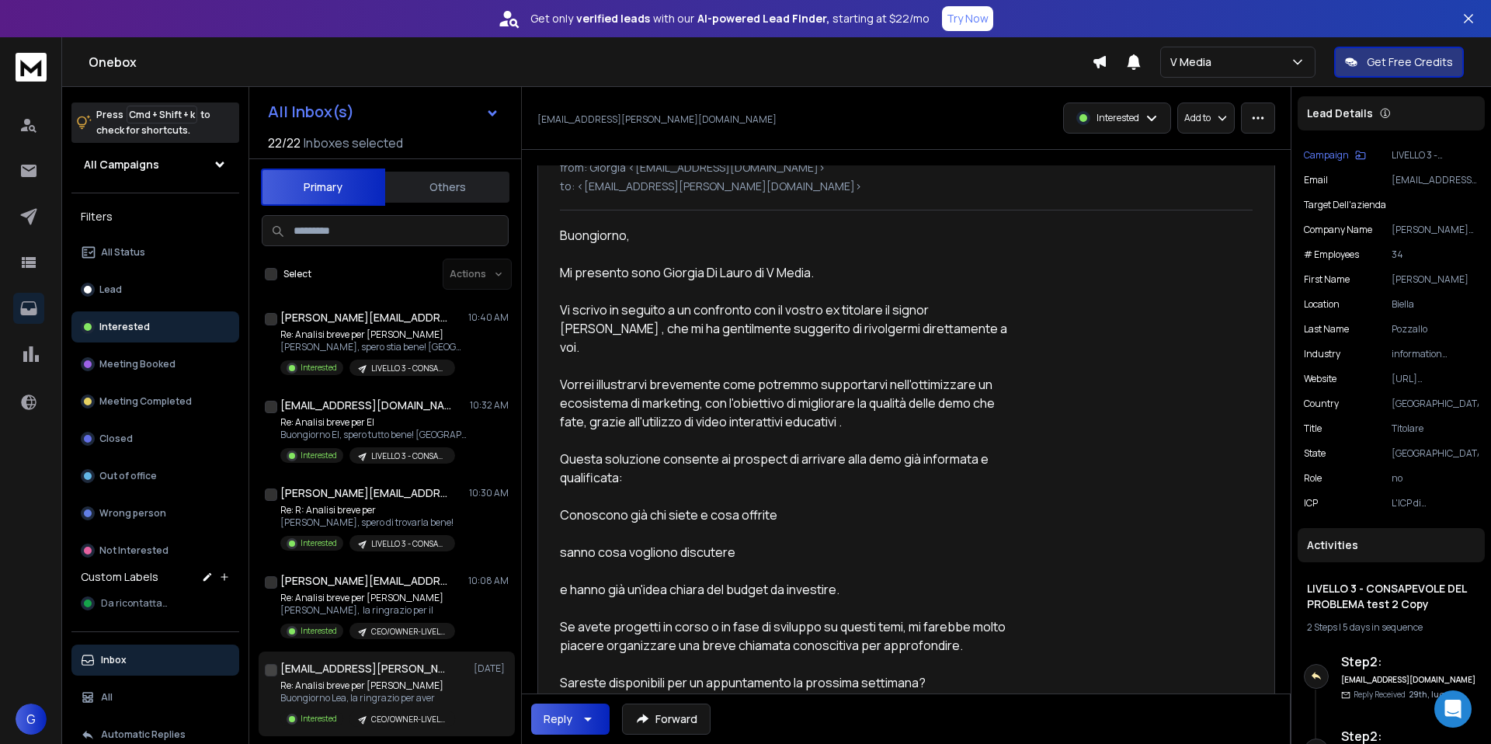
scroll to position [0, 0]
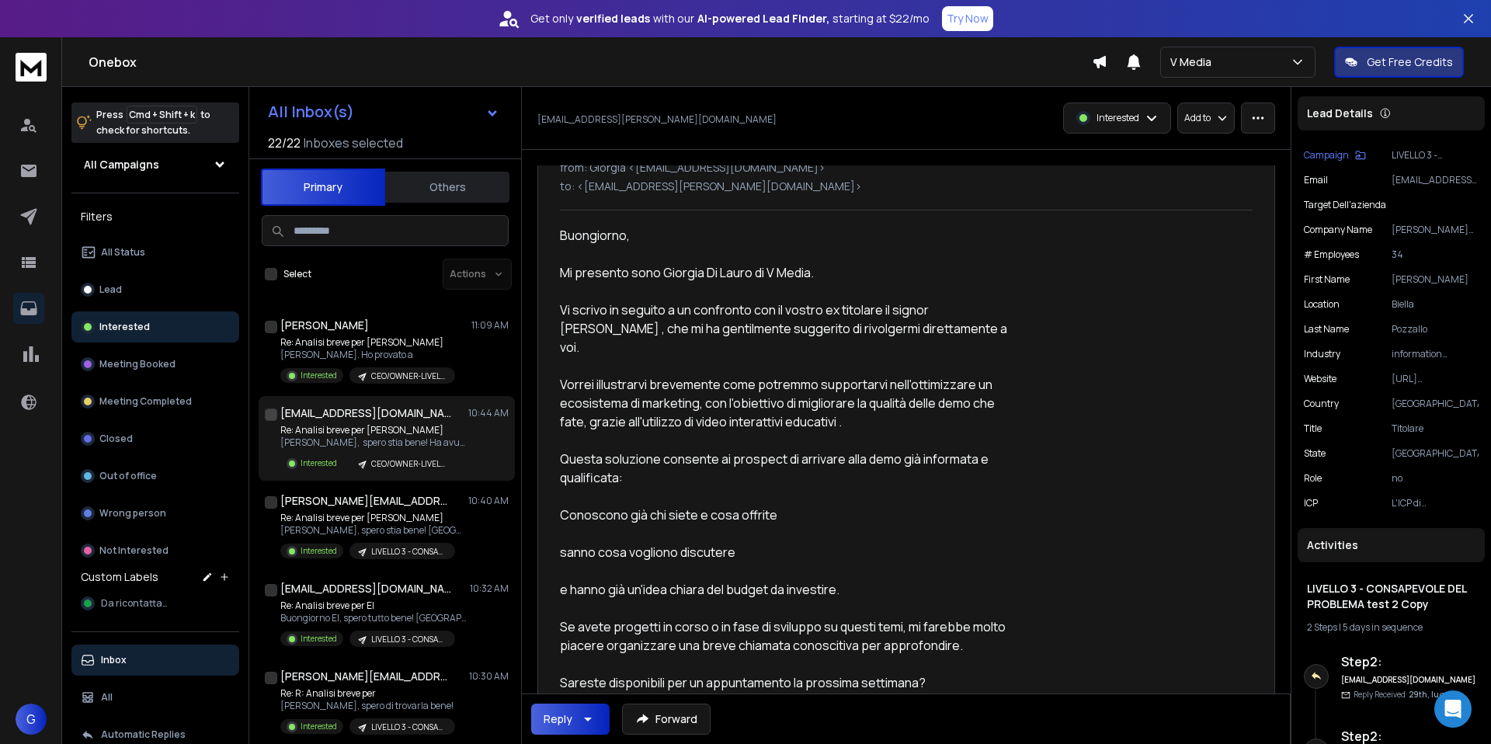
click at [457, 437] on p "[PERSON_NAME], spero stia bene! Ha avuto" at bounding box center [373, 442] width 186 height 12
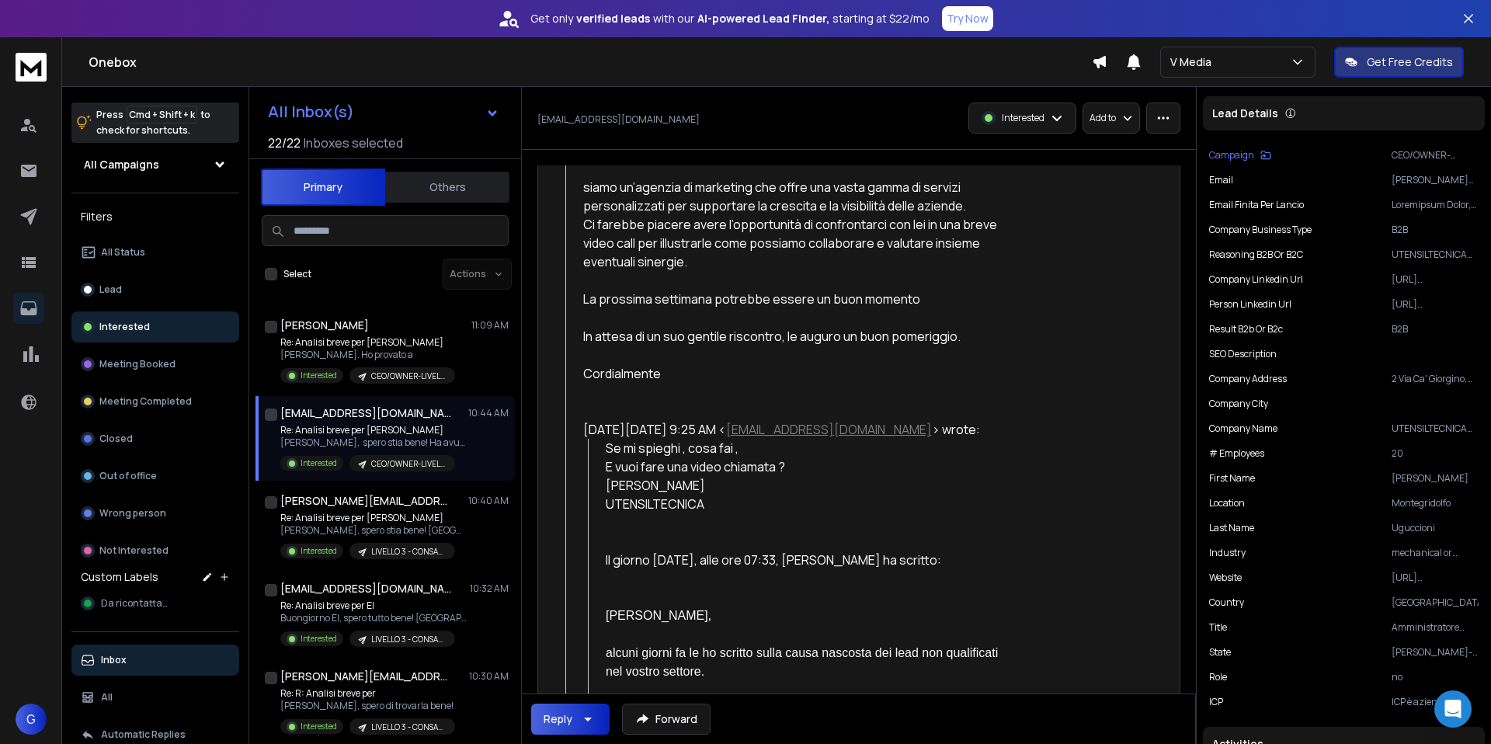
scroll to position [493, 0]
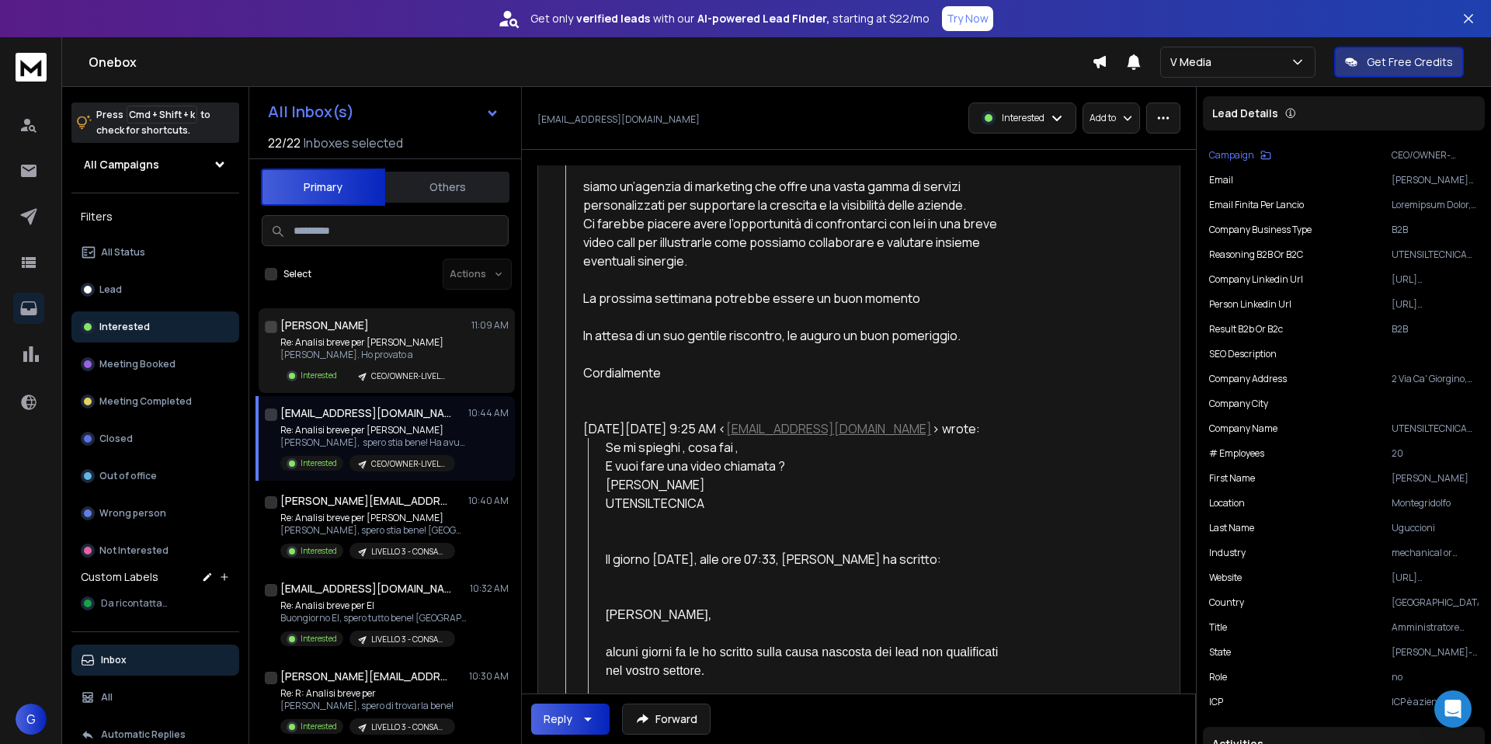
click at [468, 363] on div "Re: Analisi breve per [PERSON_NAME]. [PERSON_NAME] provato a Interested CEO/OWN…" at bounding box center [394, 359] width 228 height 47
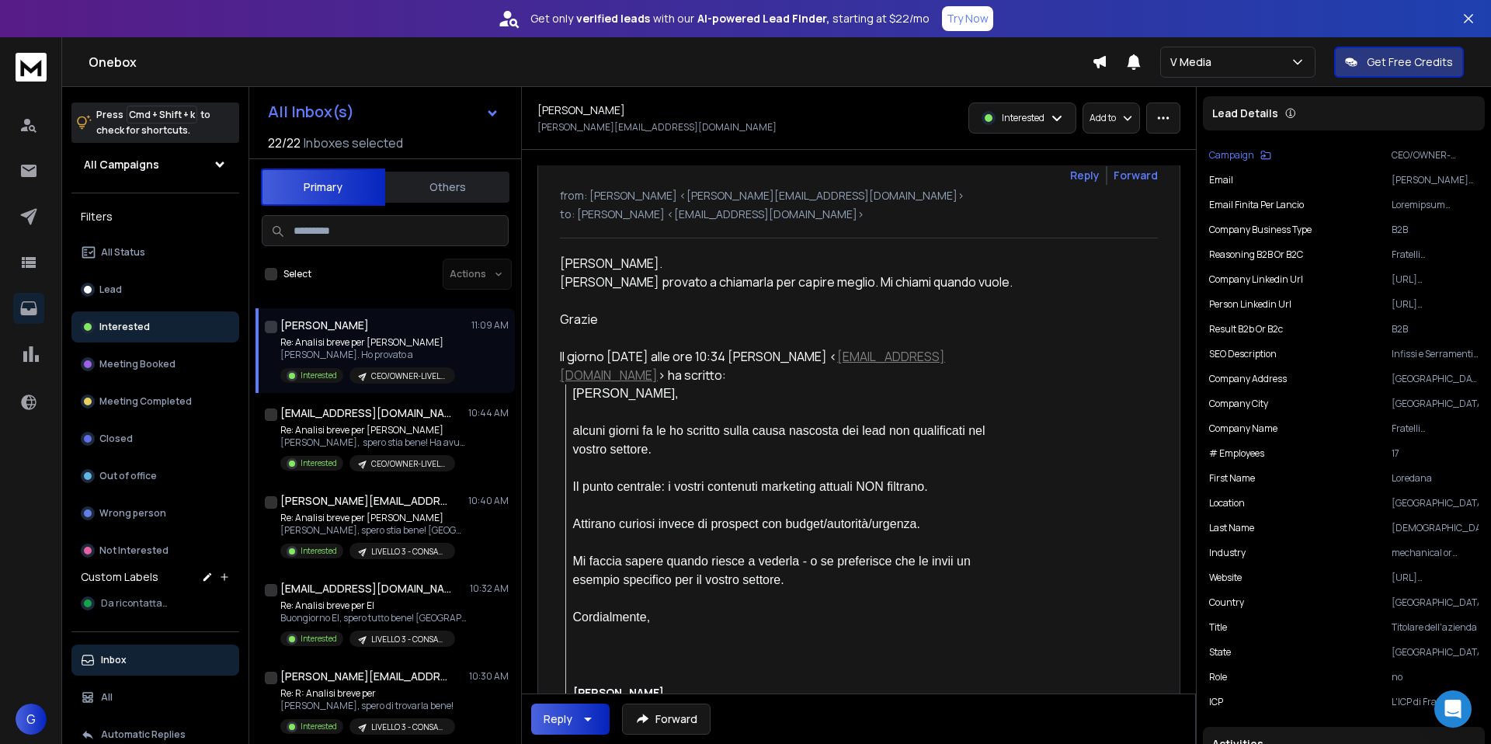
scroll to position [0, 0]
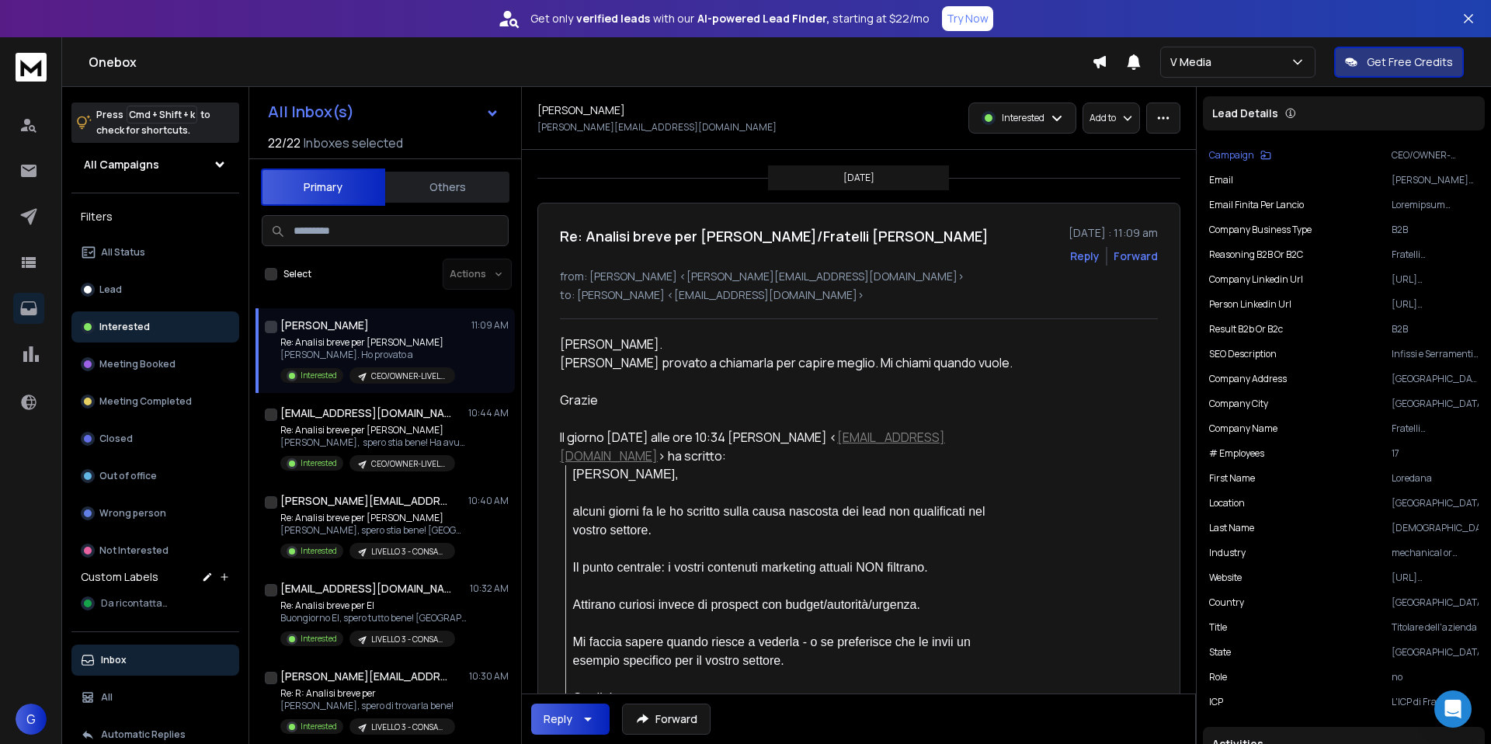
click at [1475, 24] on icon at bounding box center [1468, 19] width 14 height 14
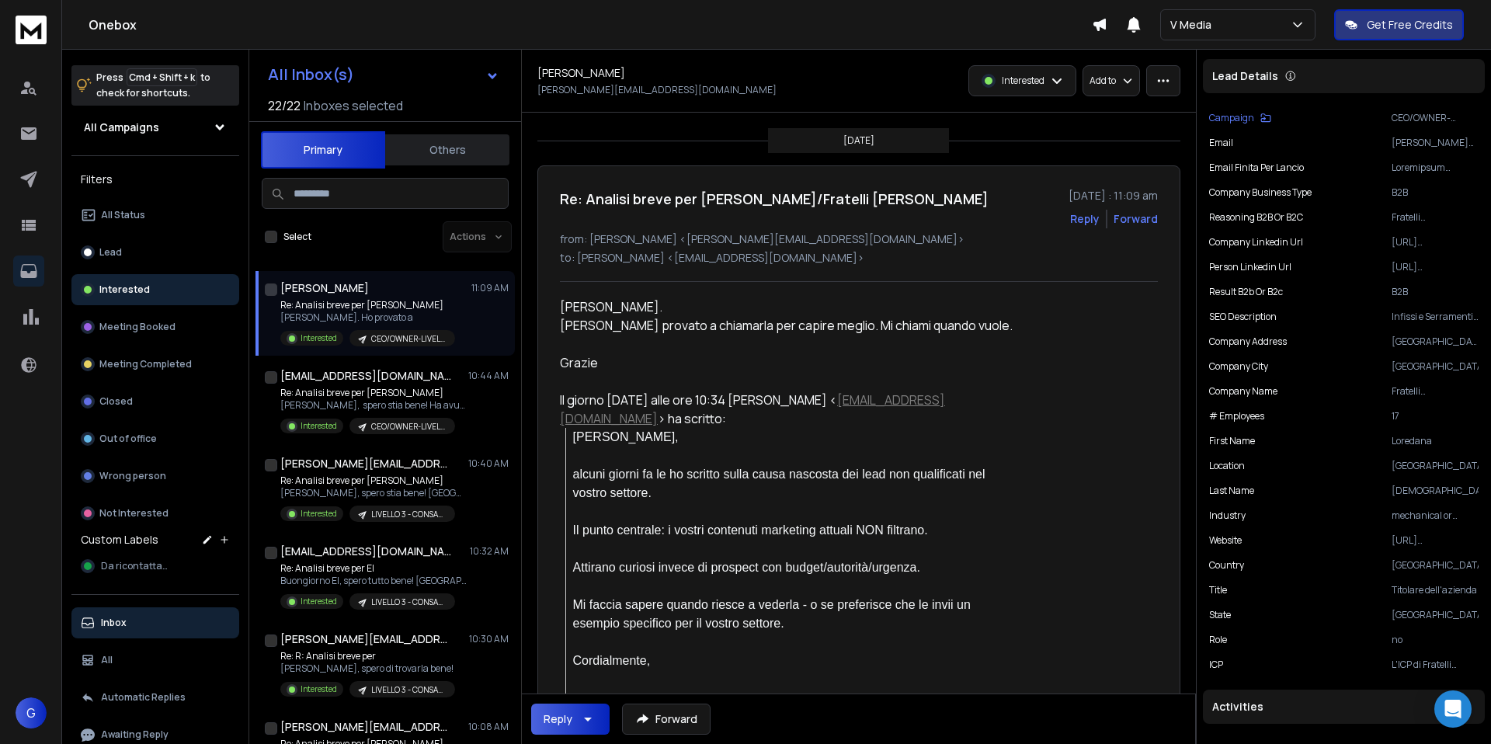
click at [152, 567] on span "Da ricontattare" at bounding box center [136, 566] width 70 height 12
